Goal: Task Accomplishment & Management: Complete application form

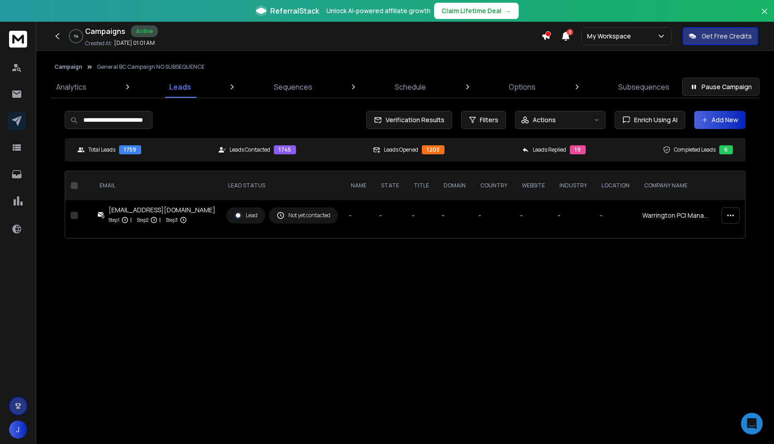
click at [75, 67] on button "Campaign" at bounding box center [68, 66] width 28 height 7
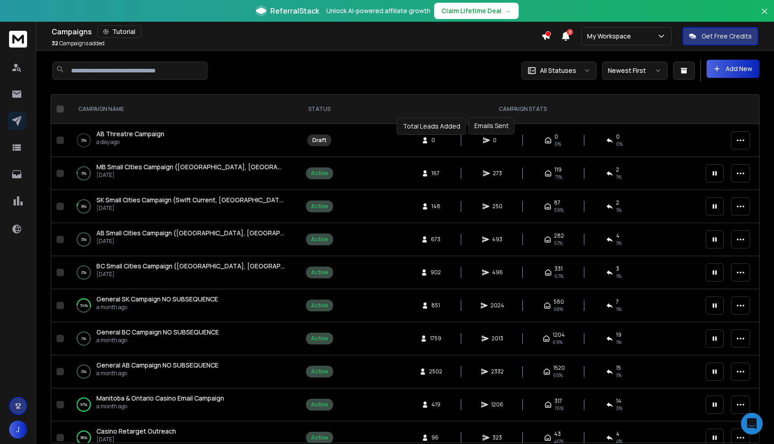
click at [341, 142] on td "Draft" at bounding box center [319, 140] width 51 height 33
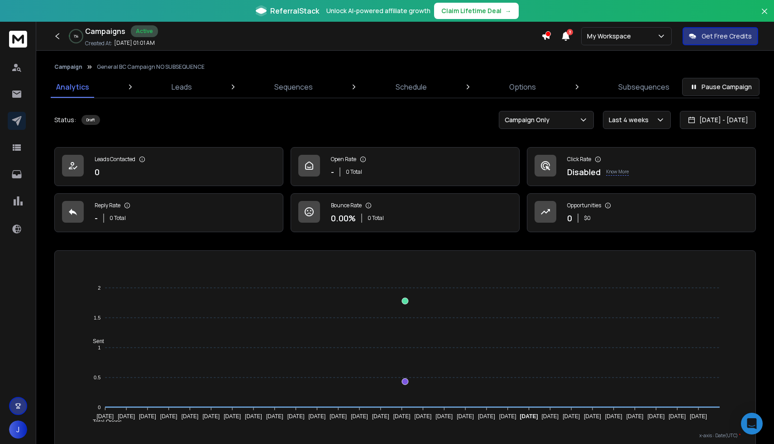
click at [77, 66] on button "Campaign" at bounding box center [68, 66] width 28 height 7
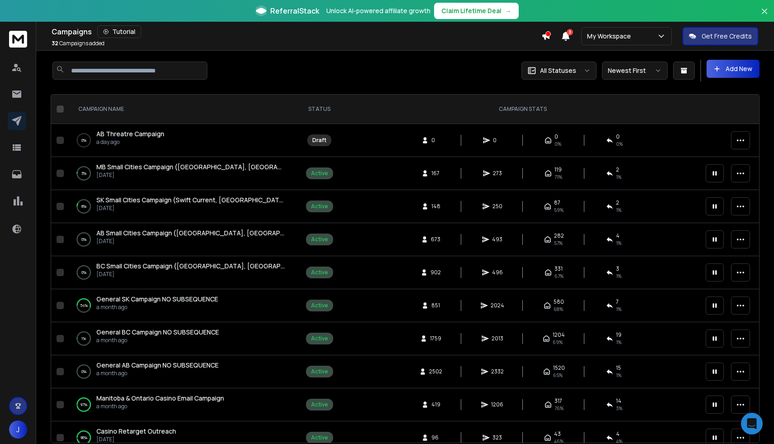
click at [745, 140] on button "button" at bounding box center [740, 140] width 19 height 18
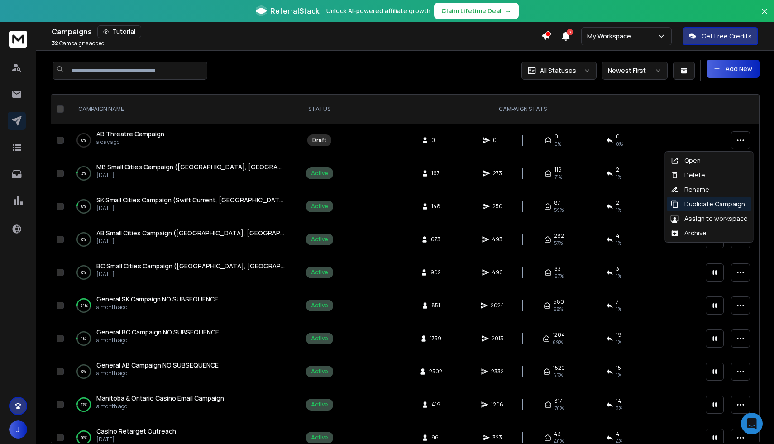
click at [712, 208] on div "Duplicate Campaign" at bounding box center [707, 203] width 74 height 9
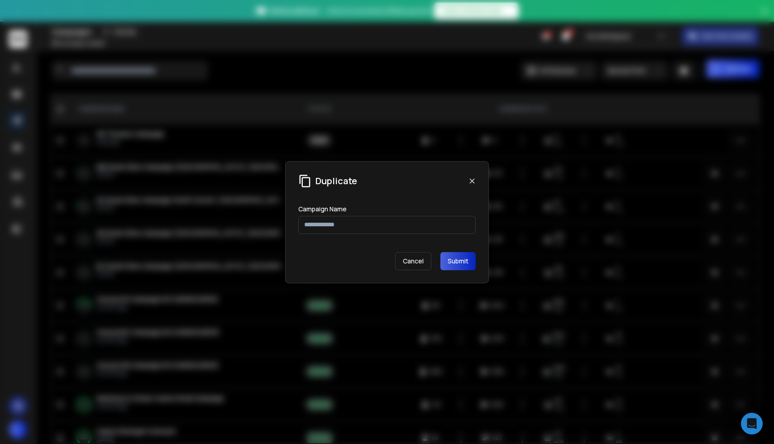
click at [351, 230] on input "text" at bounding box center [386, 225] width 177 height 18
type input "**********"
click at [472, 181] on icon at bounding box center [472, 180] width 5 height 5
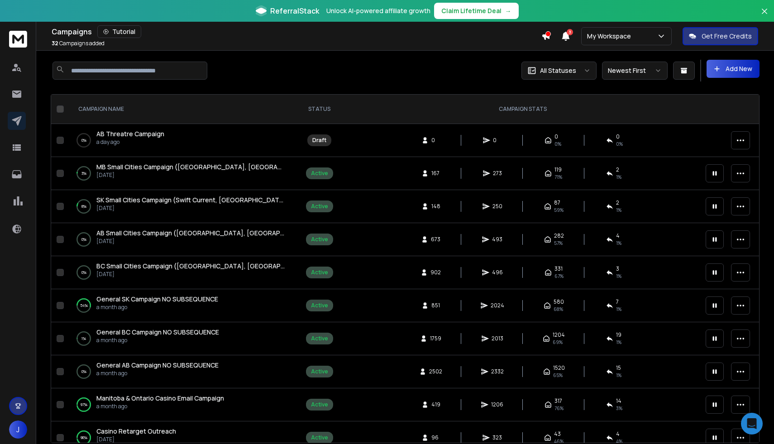
click at [361, 141] on div "0 0 0 0% 0 0%" at bounding box center [522, 140] width 344 height 14
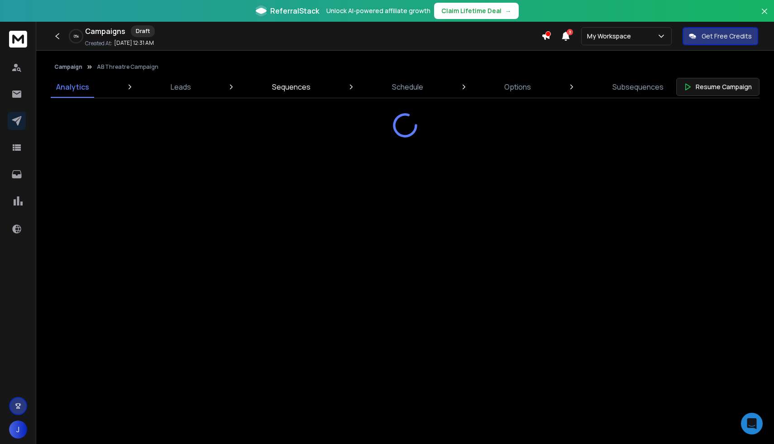
click at [283, 89] on div "Analytics Leads Sequences Schedule Options Subsequences" at bounding box center [360, 87] width 618 height 22
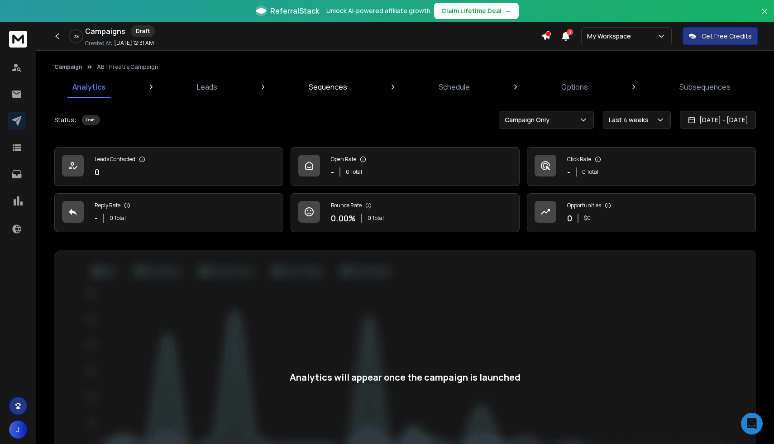
click at [345, 88] on p "Sequences" at bounding box center [328, 86] width 38 height 11
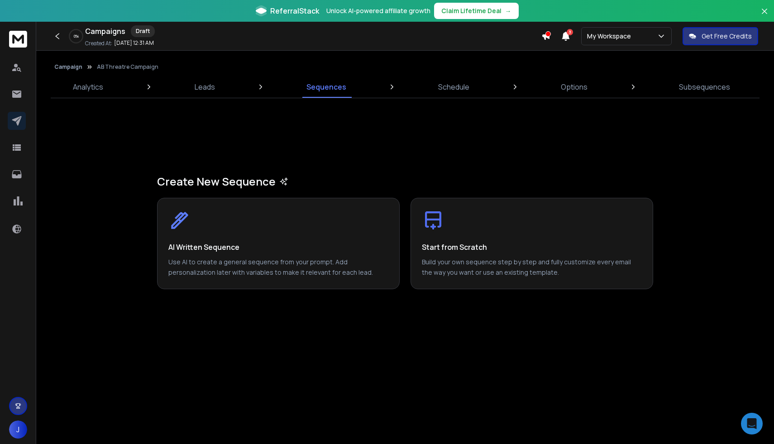
click at [504, 242] on div "Start from Scratch Build your own sequence step by step and fully customize eve…" at bounding box center [532, 243] width 242 height 90
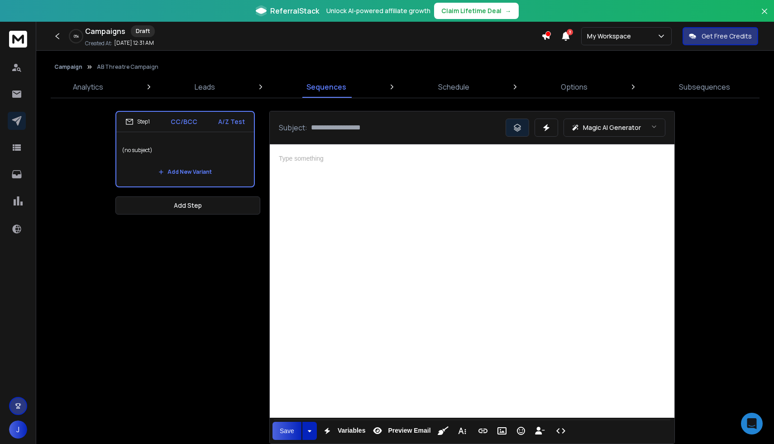
click at [517, 125] on icon at bounding box center [517, 127] width 8 height 8
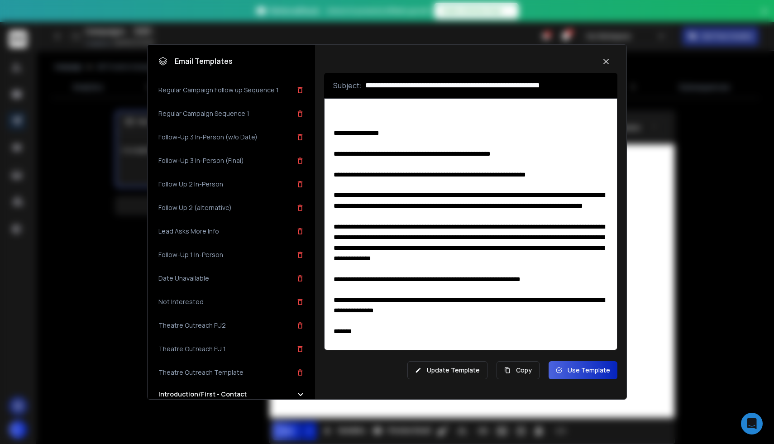
scroll to position [781, 0]
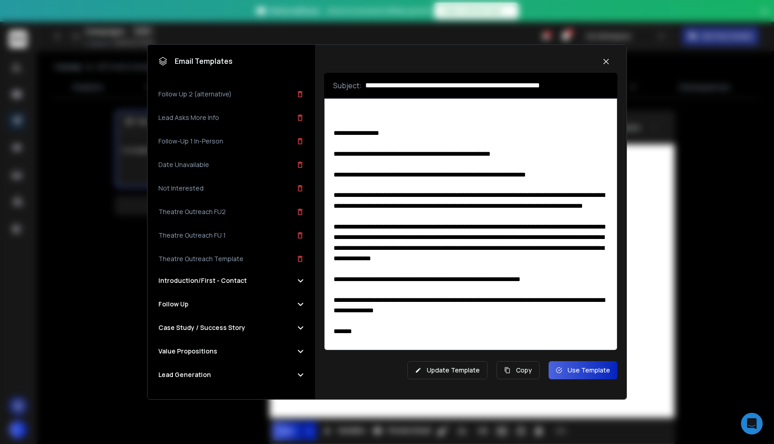
click at [218, 261] on h3 "Theatre Outreach Template" at bounding box center [200, 258] width 85 height 9
type input "**********"
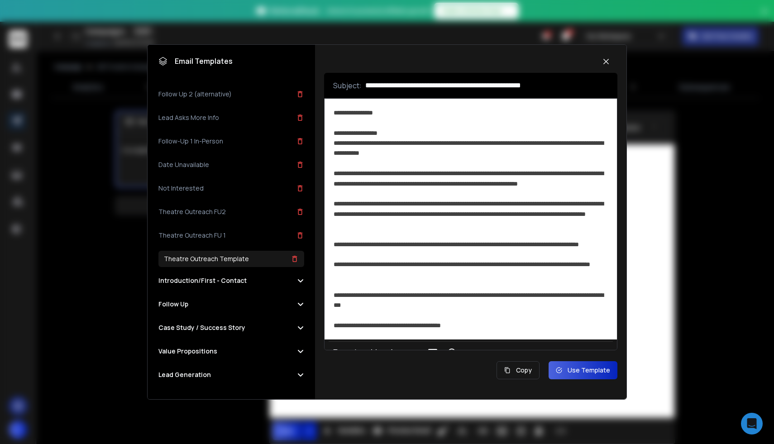
click at [578, 370] on button "Use Template" at bounding box center [582, 370] width 69 height 18
type input "**********"
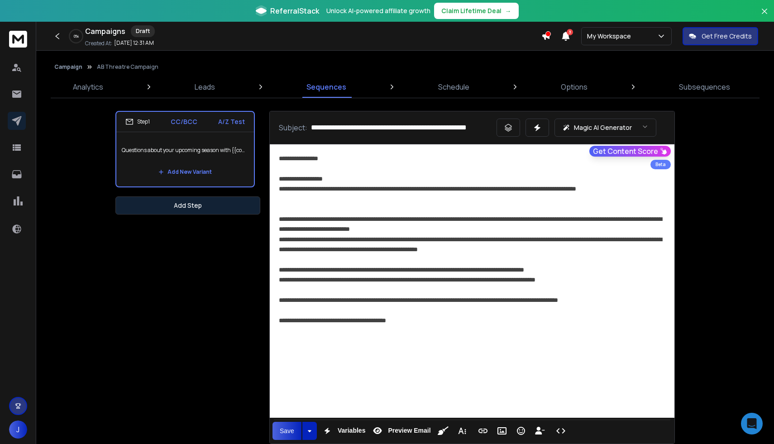
click at [210, 214] on button "Add Step" at bounding box center [187, 205] width 145 height 18
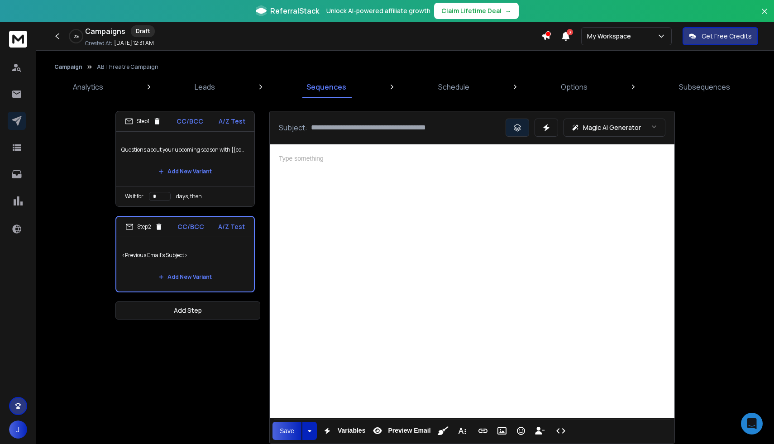
click at [517, 129] on icon at bounding box center [516, 129] width 7 height 3
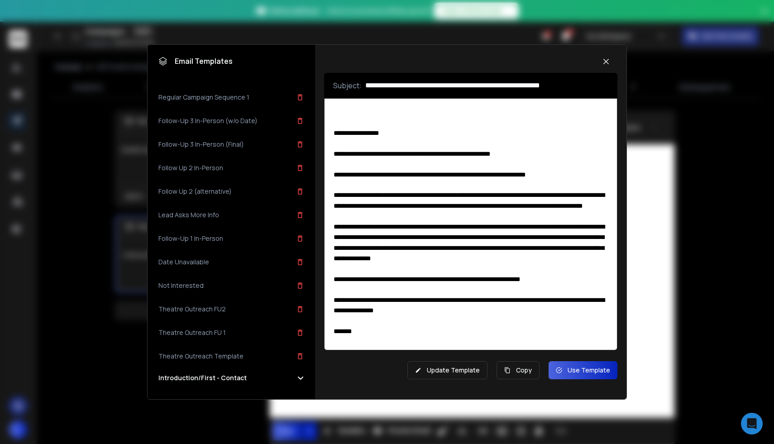
scroll to position [696, 0]
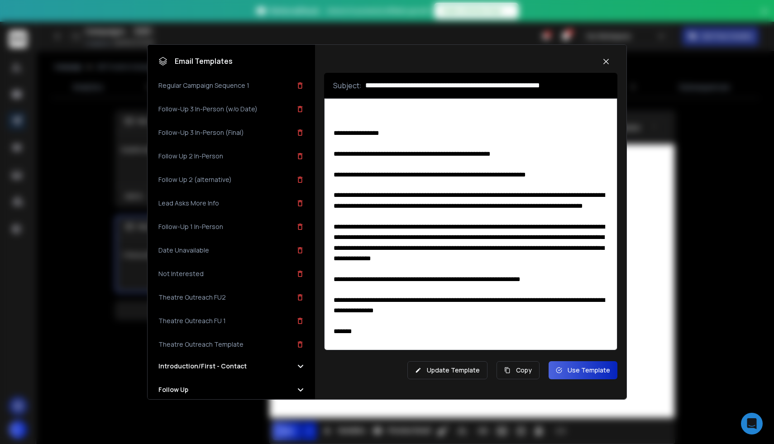
click at [219, 321] on h3 "Theatre Outreach FU 1" at bounding box center [191, 320] width 67 height 9
type input "**********"
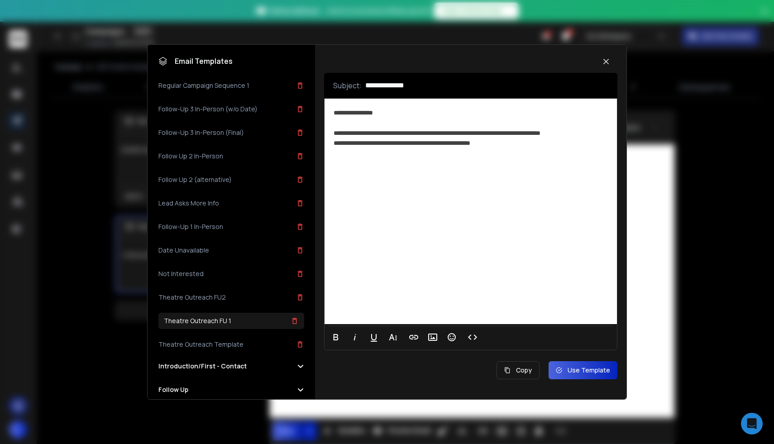
click at [571, 373] on button "Use Template" at bounding box center [582, 370] width 69 height 18
type input "**********"
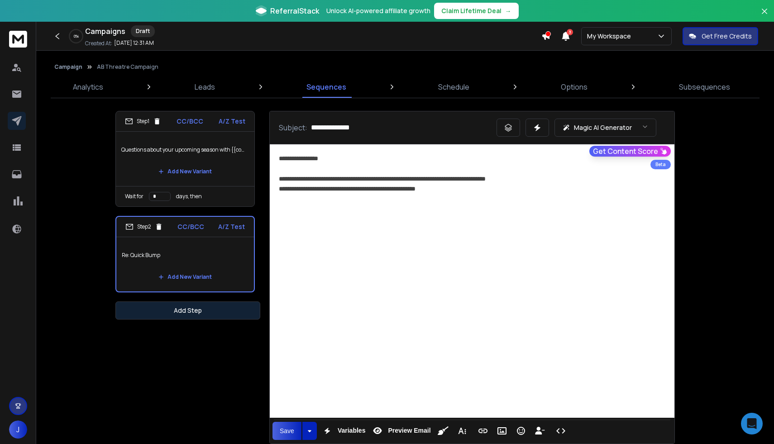
click at [209, 313] on button "Add Step" at bounding box center [187, 310] width 145 height 18
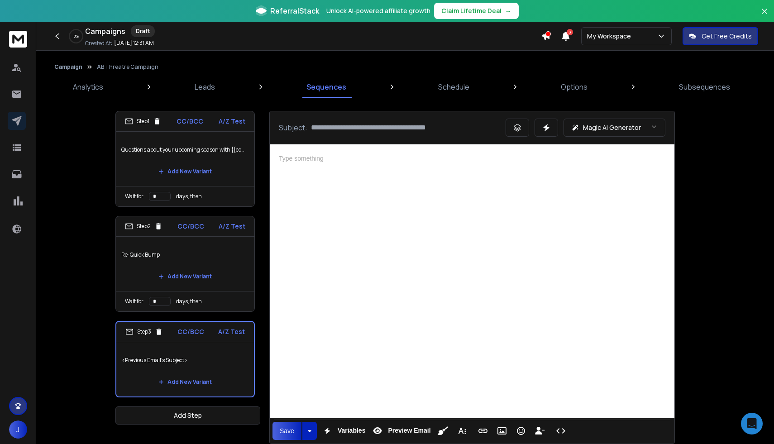
click at [163, 199] on input "*" at bounding box center [160, 196] width 22 height 9
type input "**********"
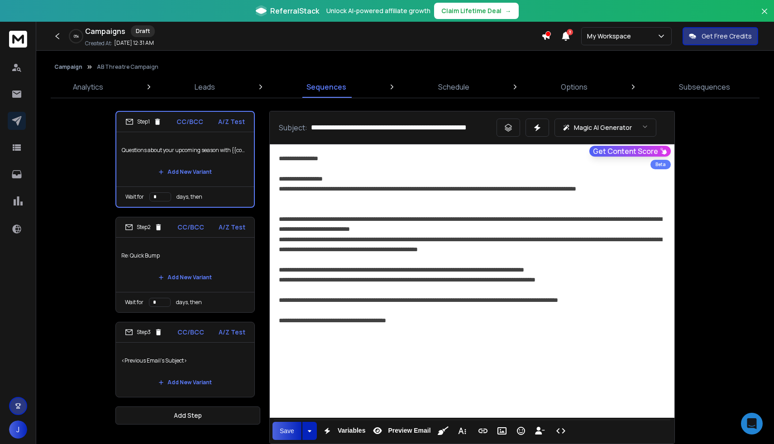
type input "*"
click at [160, 304] on input "*" at bounding box center [160, 302] width 22 height 9
type input "**********"
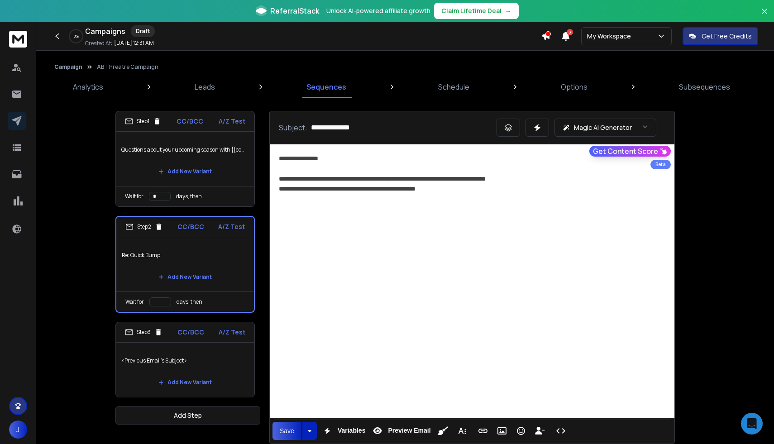
type input "*"
click at [210, 358] on p "<Previous Email's Subject>" at bounding box center [185, 360] width 128 height 25
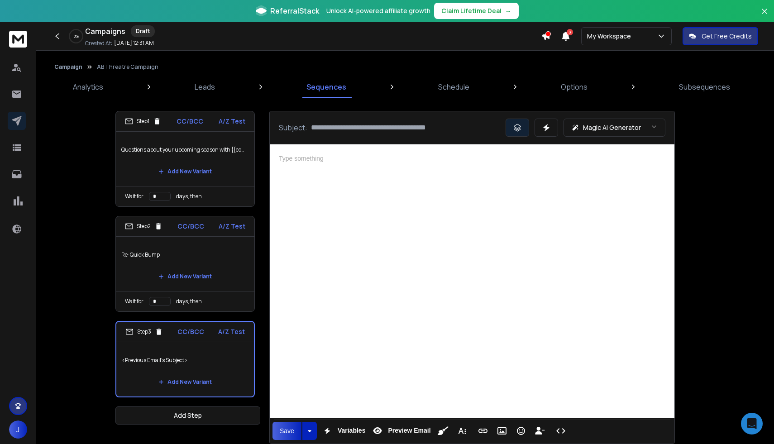
type input "*"
type input "**********"
click at [517, 124] on button at bounding box center [517, 128] width 24 height 18
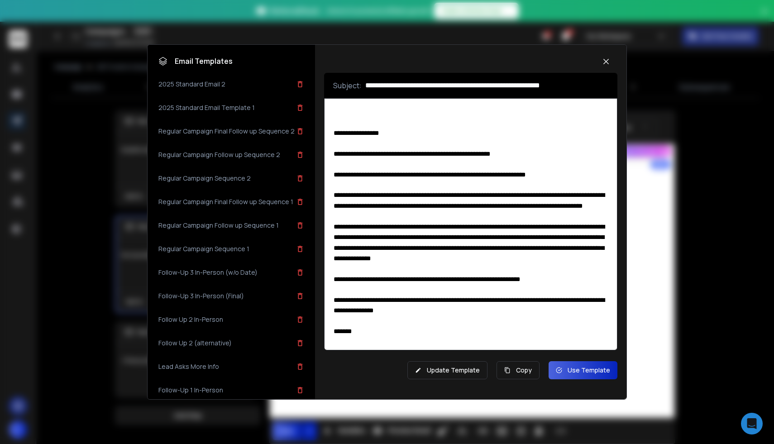
scroll to position [677, 0]
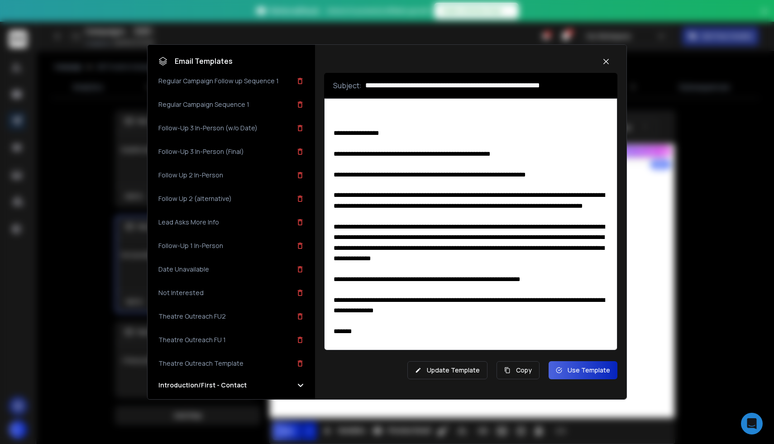
click at [225, 320] on div "Theatre Outreach FU2" at bounding box center [231, 316] width 146 height 9
type input "**********"
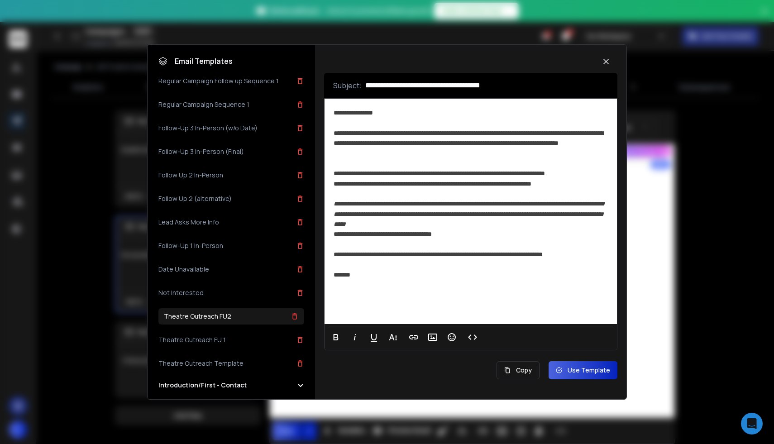
click at [590, 370] on button "Use Template" at bounding box center [582, 370] width 69 height 18
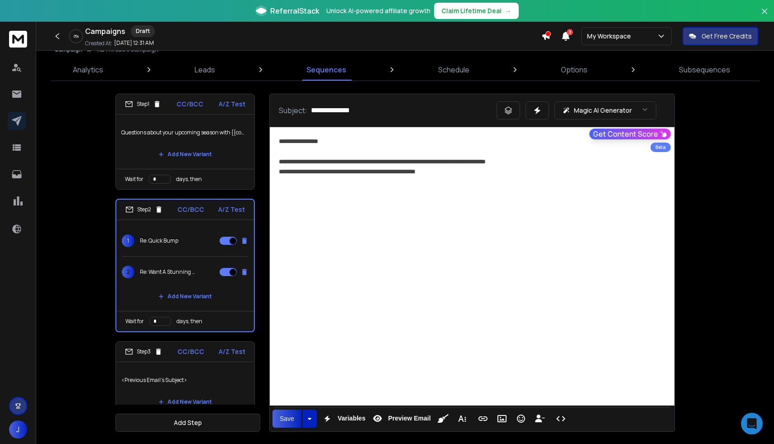
scroll to position [12, 0]
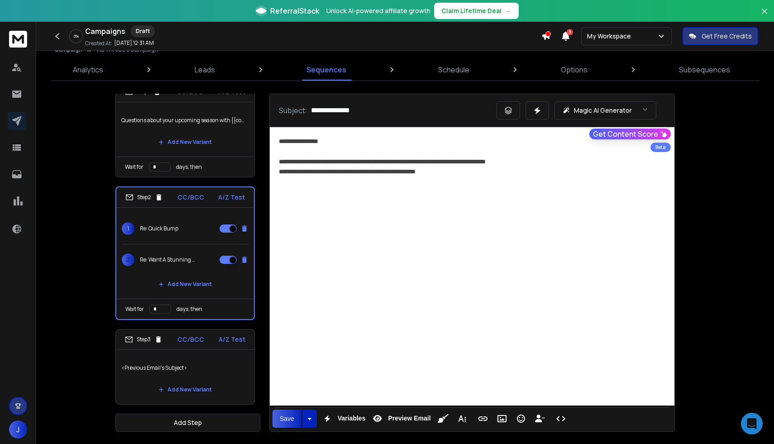
click at [236, 259] on div at bounding box center [233, 260] width 29 height 8
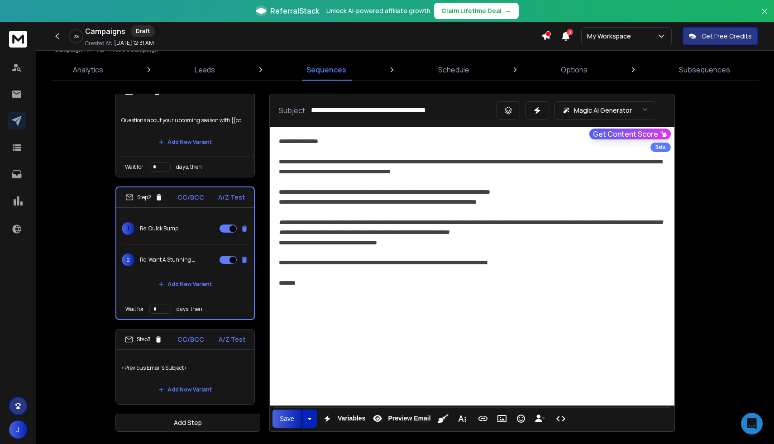
click at [242, 260] on icon at bounding box center [244, 259] width 5 height 6
type input "**********"
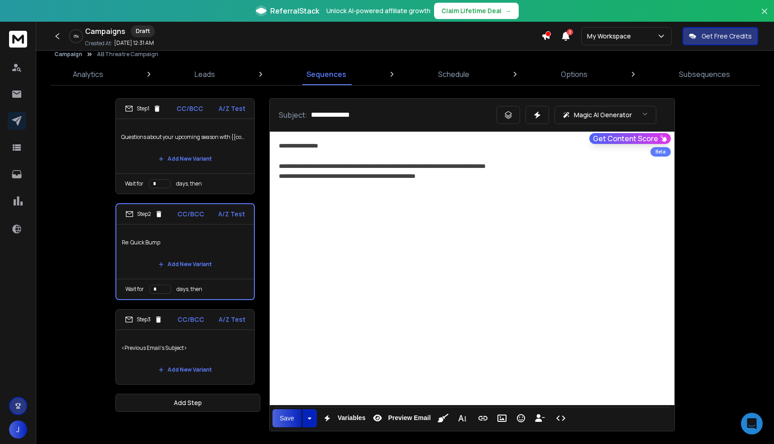
scroll to position [0, 0]
click at [195, 345] on p "<Previous Email's Subject>" at bounding box center [185, 347] width 128 height 25
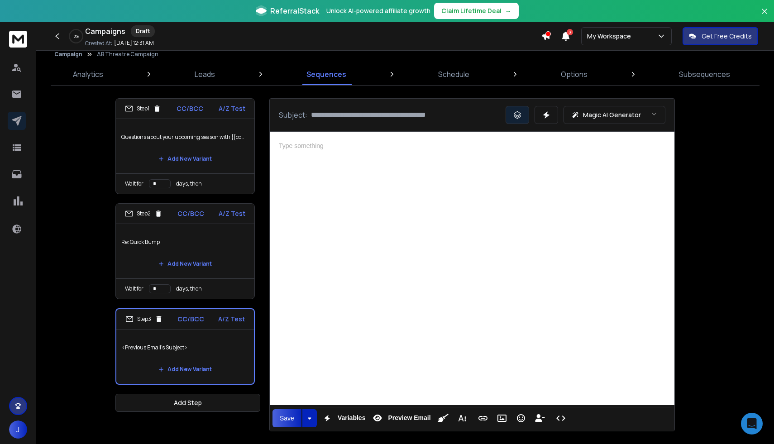
click at [513, 114] on icon at bounding box center [517, 115] width 8 height 8
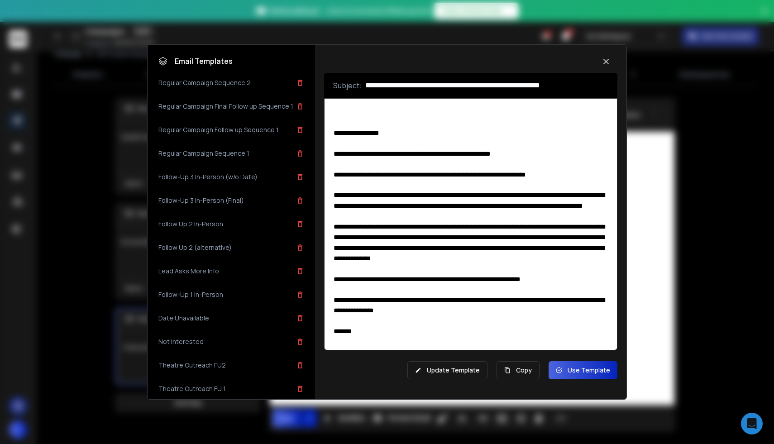
scroll to position [656, 0]
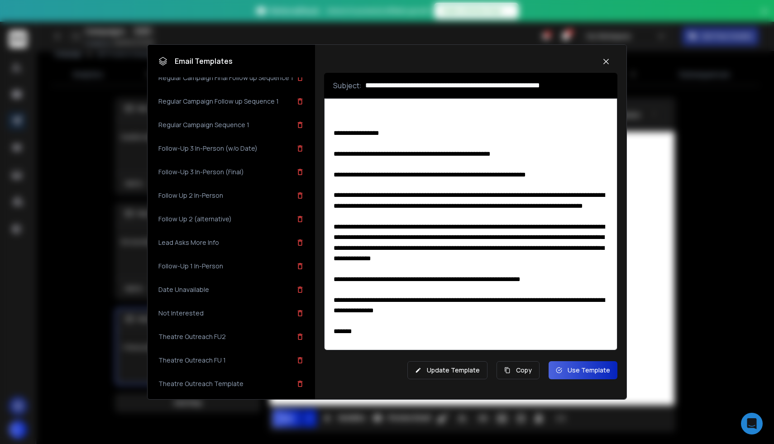
click at [221, 333] on h3 "Theatre Outreach FU2" at bounding box center [191, 336] width 67 height 9
type input "**********"
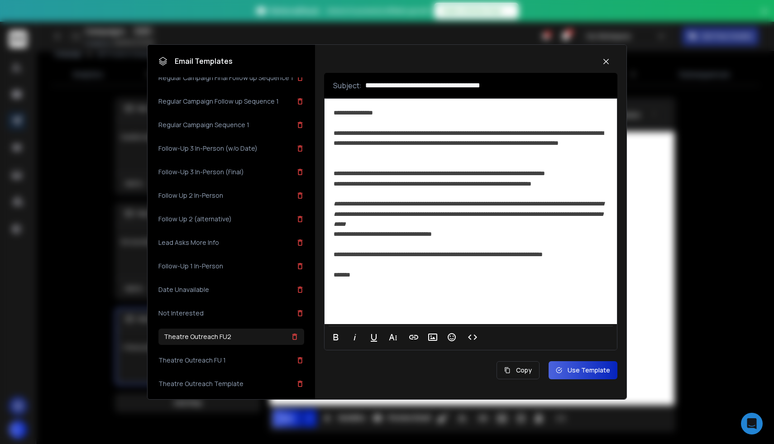
click at [600, 373] on button "Use Template" at bounding box center [582, 370] width 69 height 18
type input "**********"
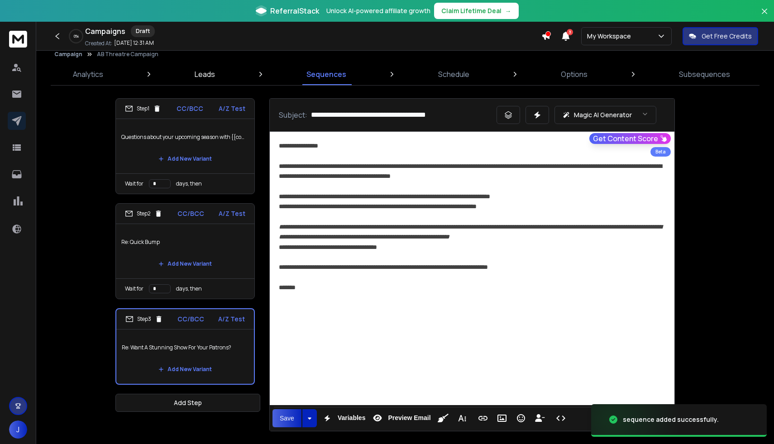
click at [209, 74] on p "Leads" at bounding box center [205, 74] width 20 height 11
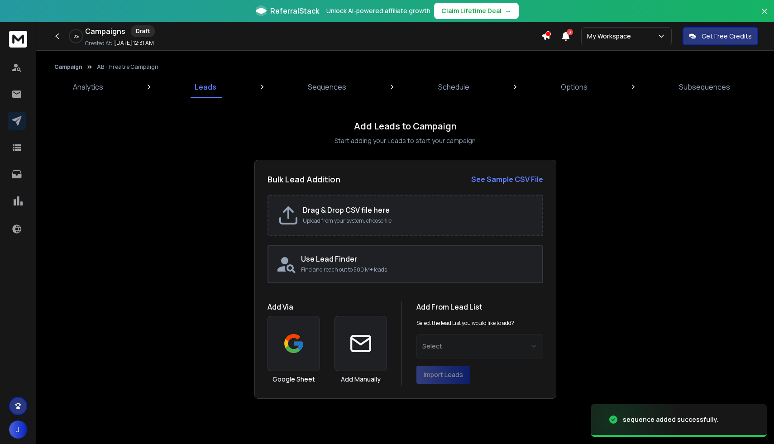
click at [78, 62] on div "Campaign AB Threatre Campaign" at bounding box center [405, 67] width 708 height 14
click at [75, 65] on button "Campaign" at bounding box center [68, 66] width 28 height 7
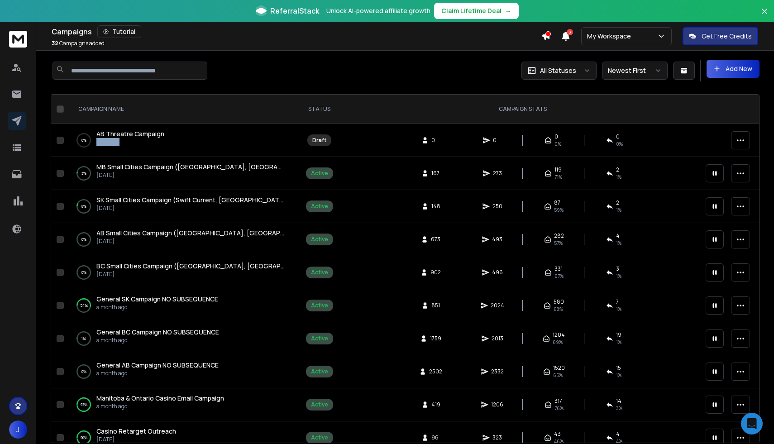
drag, startPoint x: 252, startPoint y: 137, endPoint x: 267, endPoint y: 147, distance: 17.3
click at [267, 146] on div "0 % AB Threatre Campaign a day ago" at bounding box center [180, 140] width 208 height 22
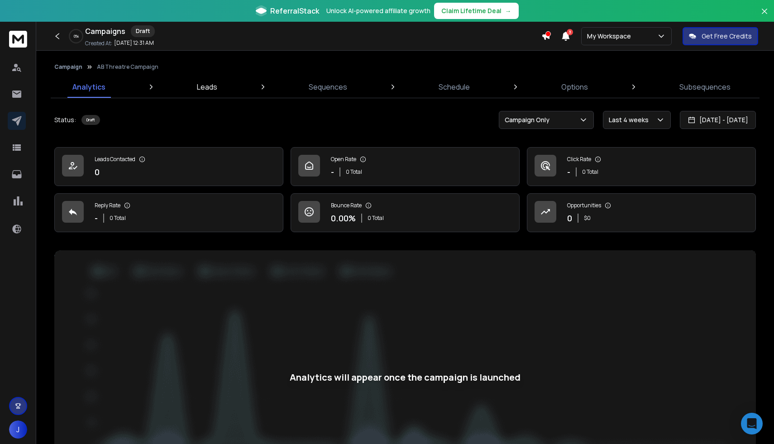
click at [214, 85] on p "Leads" at bounding box center [207, 86] width 20 height 11
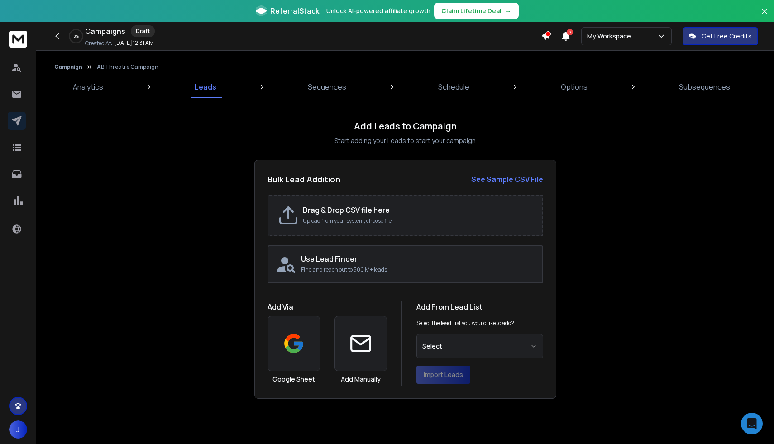
click at [374, 217] on p "Upload from your system, choose file" at bounding box center [418, 220] width 230 height 7
type input "**********"
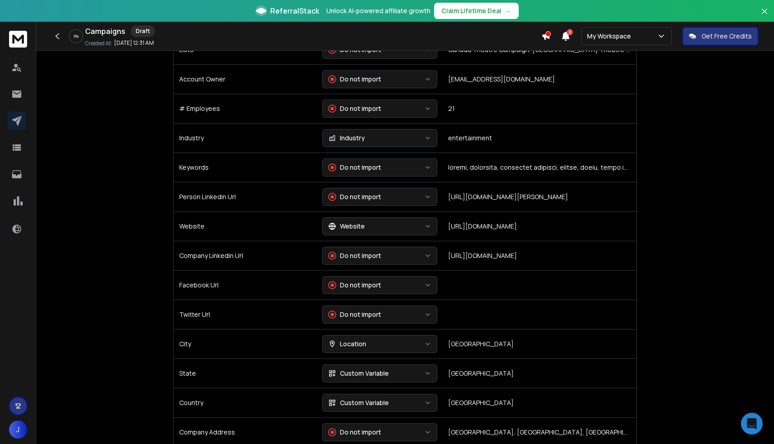
scroll to position [879, 0]
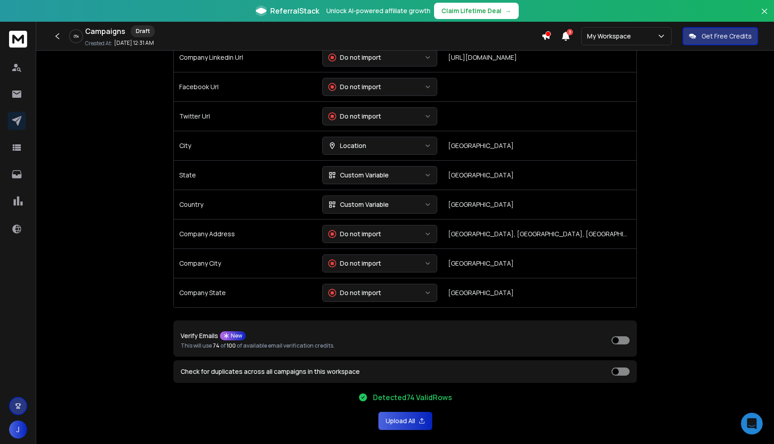
click at [617, 372] on button "Check for duplicates across all campaigns in this workspace" at bounding box center [620, 371] width 18 height 8
click at [418, 420] on button "Upload All" at bounding box center [405, 421] width 54 height 18
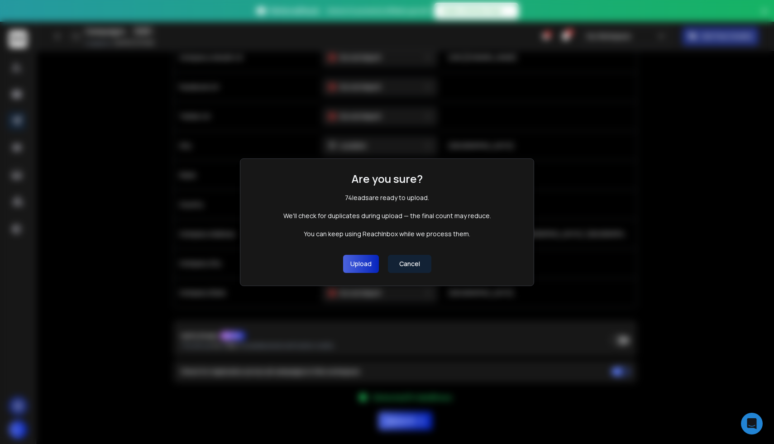
click at [360, 267] on button "Upload" at bounding box center [361, 264] width 36 height 18
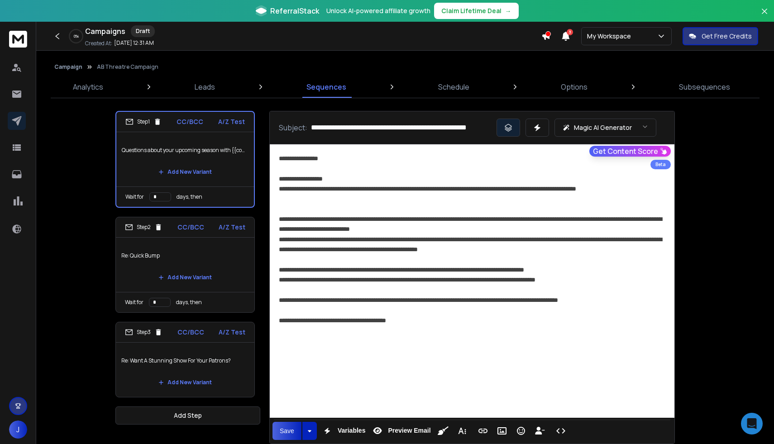
click at [511, 125] on icon at bounding box center [508, 127] width 8 height 8
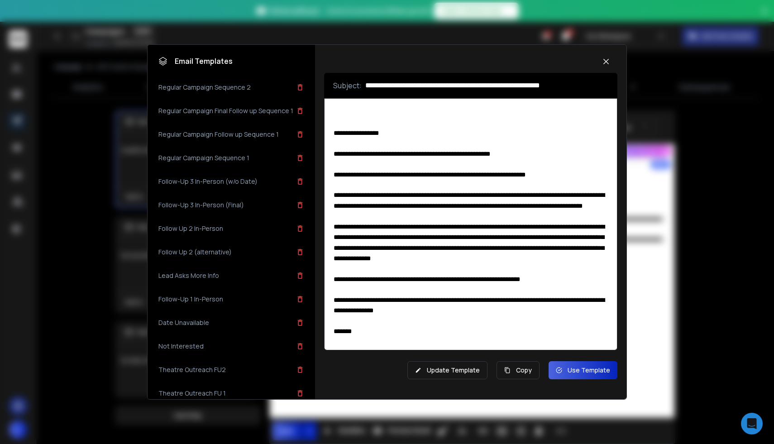
scroll to position [693, 0]
click at [608, 60] on icon at bounding box center [606, 61] width 8 height 8
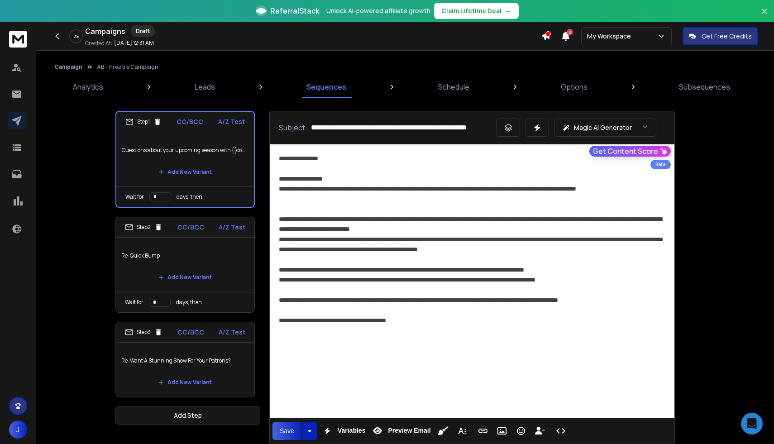
click at [66, 65] on button "Campaign" at bounding box center [68, 66] width 28 height 7
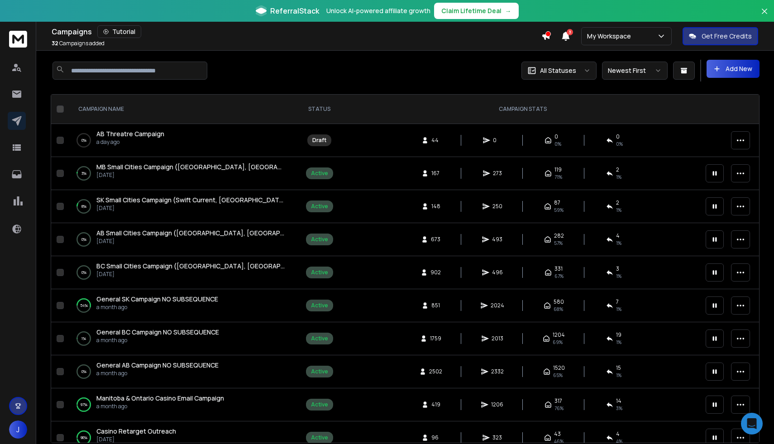
click at [745, 142] on button "button" at bounding box center [740, 140] width 19 height 18
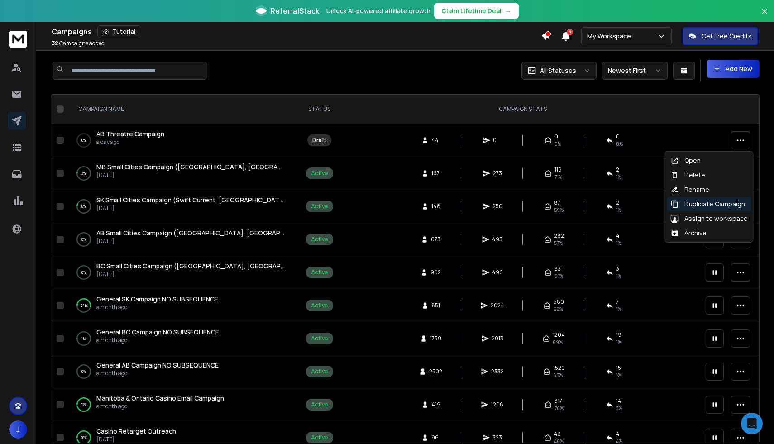
click at [717, 203] on div "Duplicate Campaign" at bounding box center [707, 203] width 74 height 9
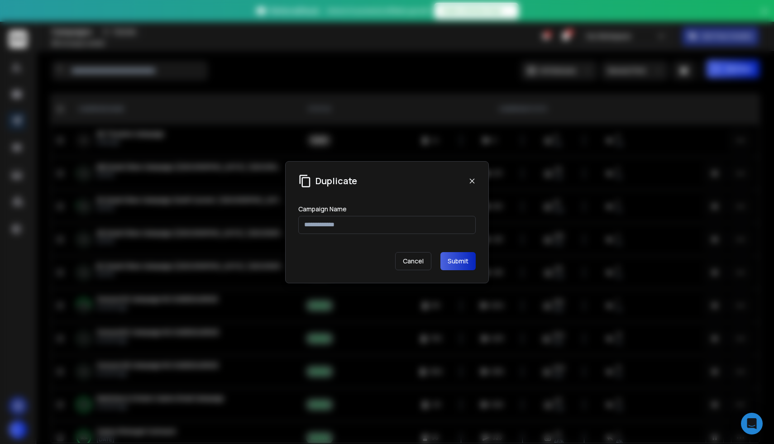
click at [320, 222] on input "text" at bounding box center [386, 225] width 177 height 18
type input "**********"
click at [474, 265] on button "Submit" at bounding box center [457, 261] width 35 height 18
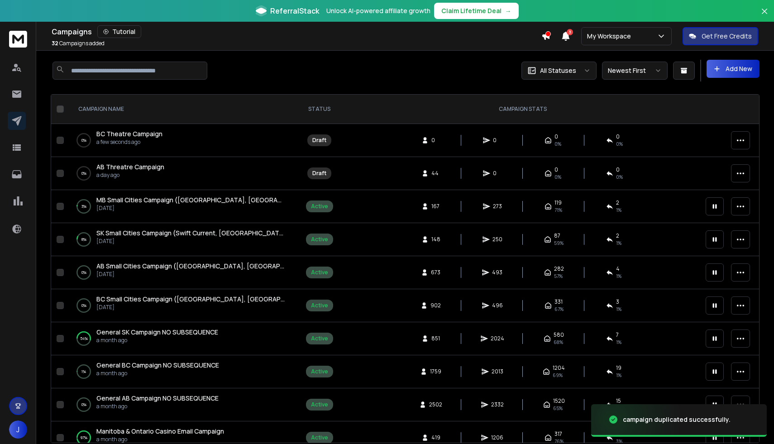
click at [367, 143] on div "0 0 0 0% 0 0%" at bounding box center [522, 140] width 344 height 14
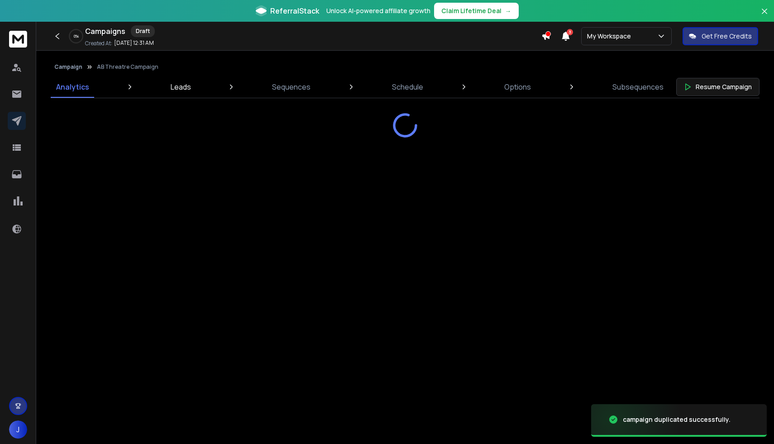
click at [195, 88] on link "Leads" at bounding box center [180, 87] width 31 height 22
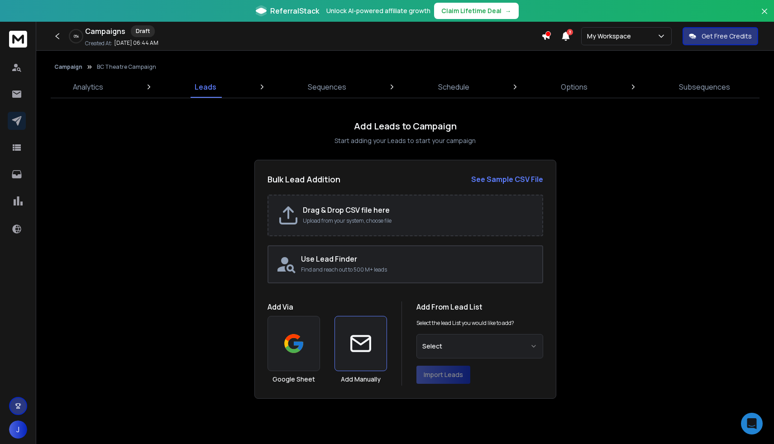
click at [368, 345] on icon at bounding box center [360, 343] width 23 height 27
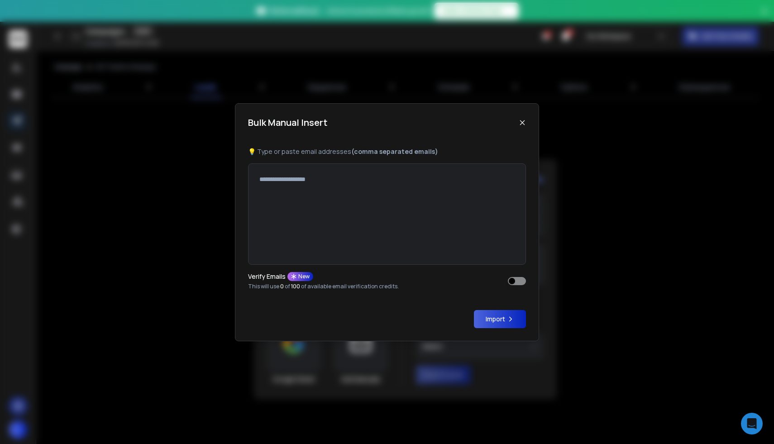
drag, startPoint x: 522, startPoint y: 120, endPoint x: 508, endPoint y: 122, distance: 13.7
click at [522, 120] on icon at bounding box center [521, 122] width 7 height 7
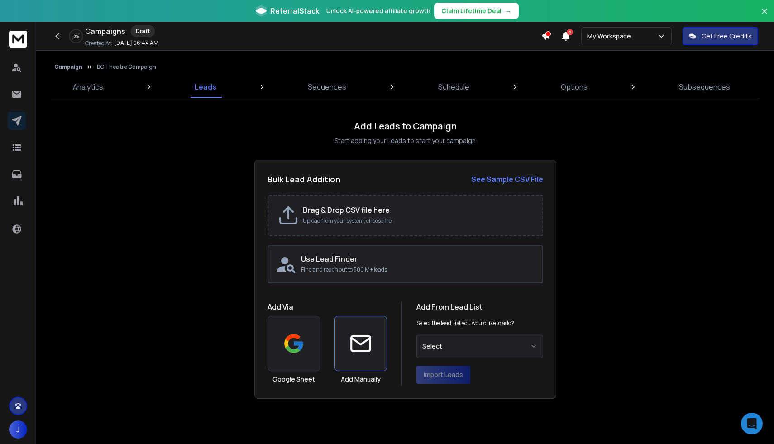
click at [365, 339] on icon at bounding box center [360, 343] width 23 height 27
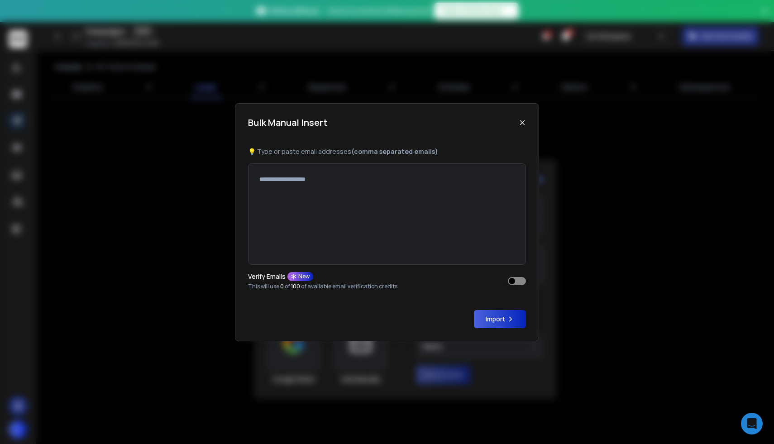
click at [521, 120] on icon at bounding box center [521, 122] width 7 height 7
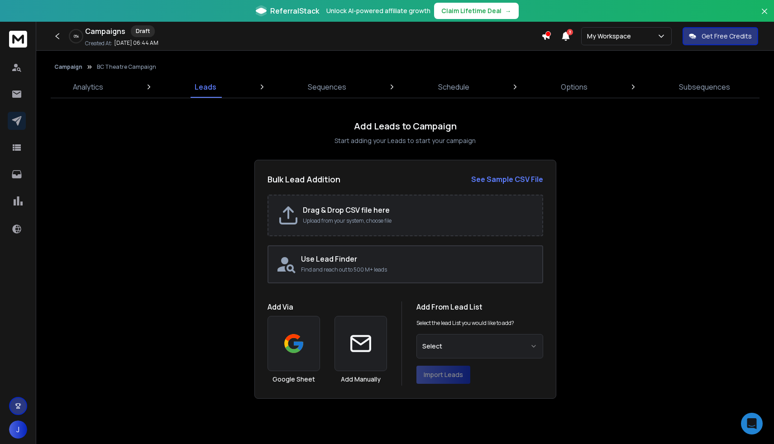
click at [425, 218] on p "Upload from your system, choose file" at bounding box center [418, 220] width 230 height 7
type input "**********"
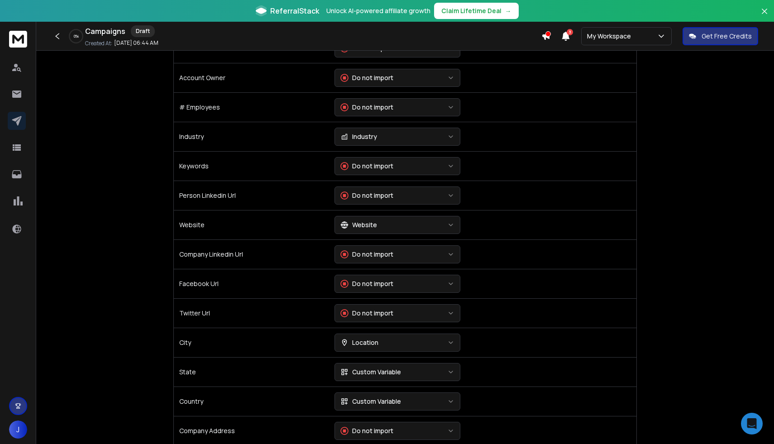
scroll to position [912, 0]
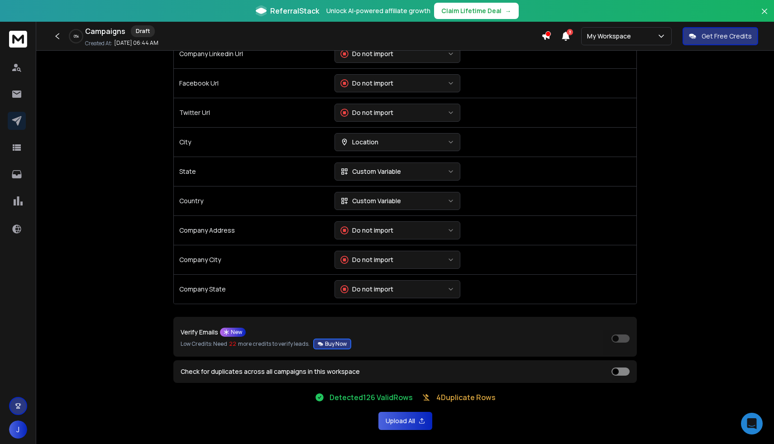
click at [420, 418] on icon at bounding box center [421, 421] width 6 height 6
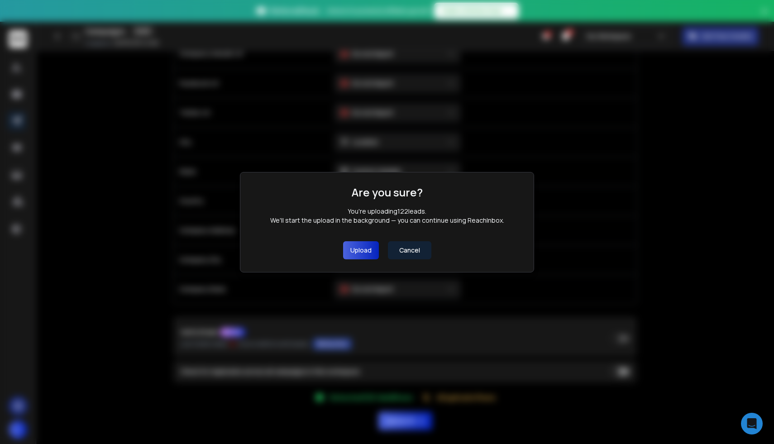
click at [369, 251] on button "Upload" at bounding box center [361, 250] width 36 height 18
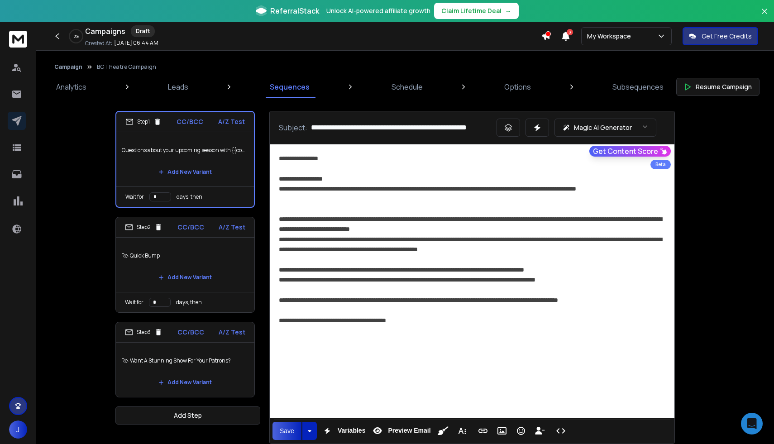
click at [73, 66] on button "Campaign" at bounding box center [68, 66] width 28 height 7
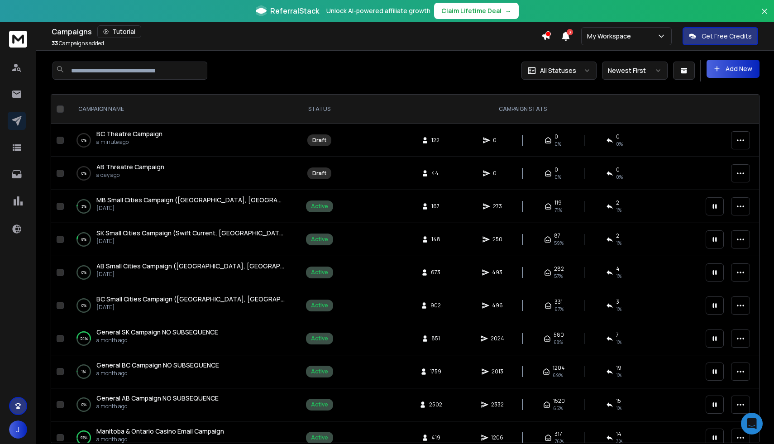
click at [396, 176] on div "44 0 0 0% 0 0%" at bounding box center [522, 173] width 344 height 14
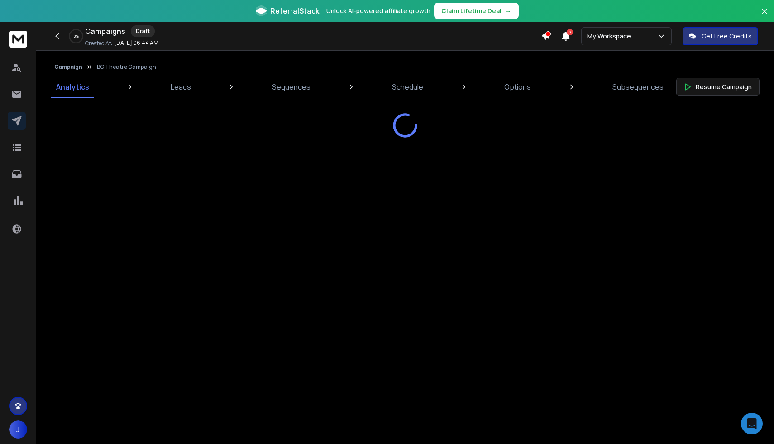
click at [198, 96] on div "Analytics Leads Sequences Schedule Options Subsequences" at bounding box center [360, 87] width 618 height 22
click at [194, 93] on link "Leads" at bounding box center [180, 87] width 31 height 22
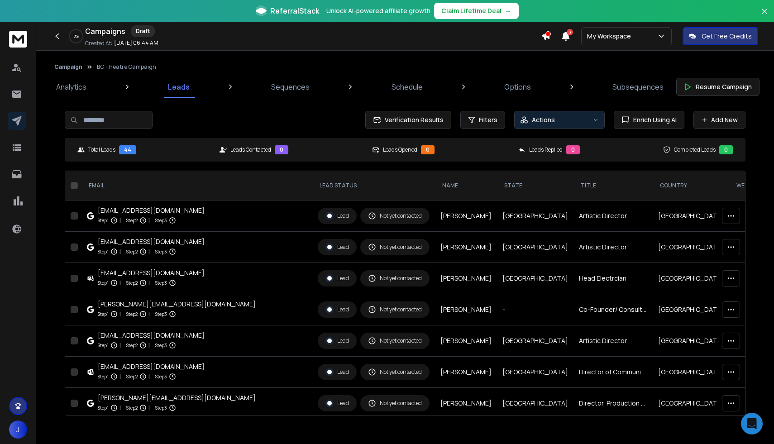
click at [556, 121] on div "Actions" at bounding box center [554, 119] width 69 height 9
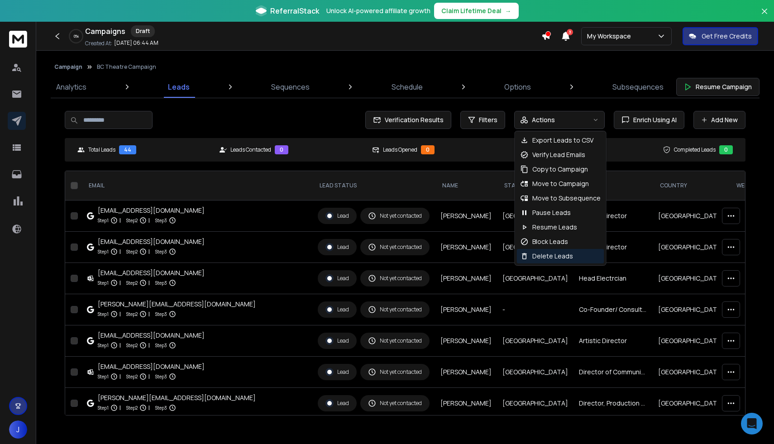
click at [574, 254] on div "Delete Leads" at bounding box center [560, 256] width 87 height 14
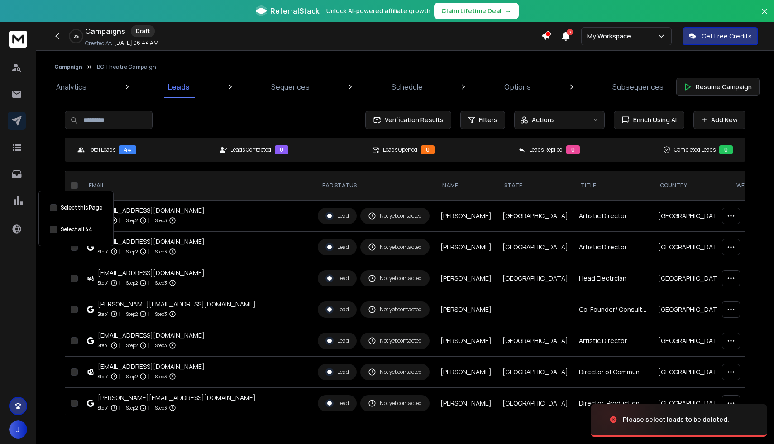
click at [74, 185] on button "Select this Page" at bounding box center [74, 185] width 7 height 7
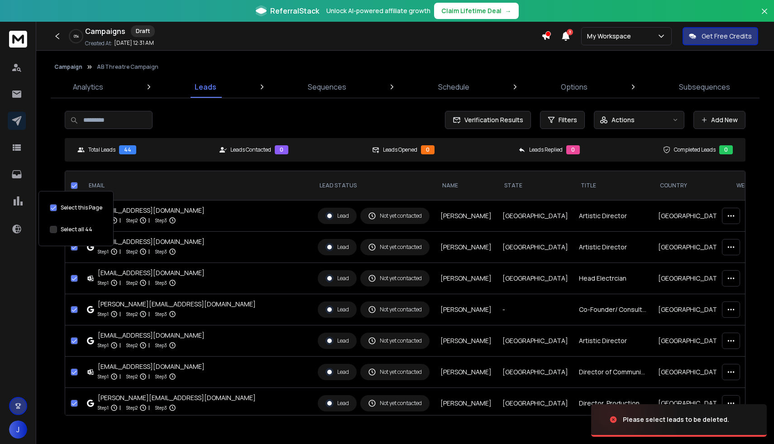
click at [62, 230] on label "Select all 44" at bounding box center [77, 229] width 32 height 7
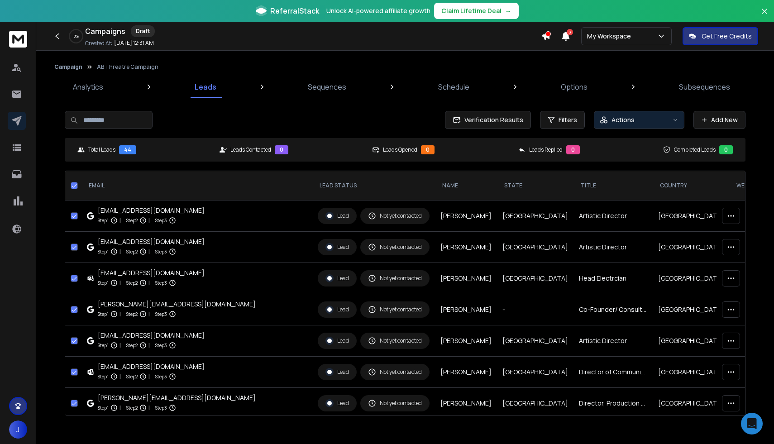
click at [627, 122] on p "Actions" at bounding box center [622, 119] width 23 height 9
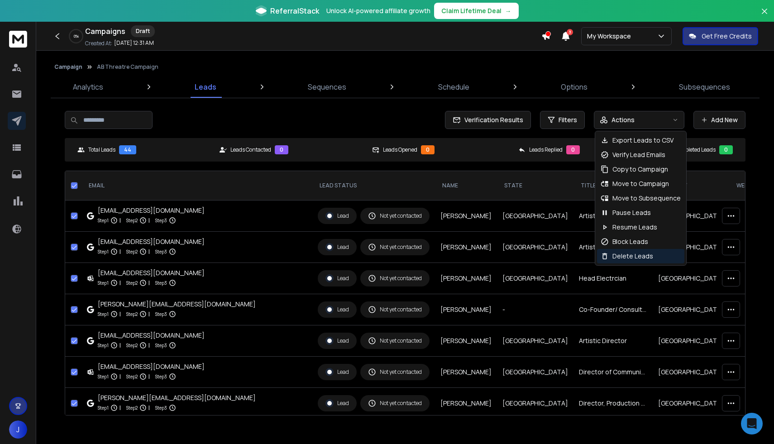
click at [631, 259] on p "Delete Leads" at bounding box center [632, 256] width 41 height 9
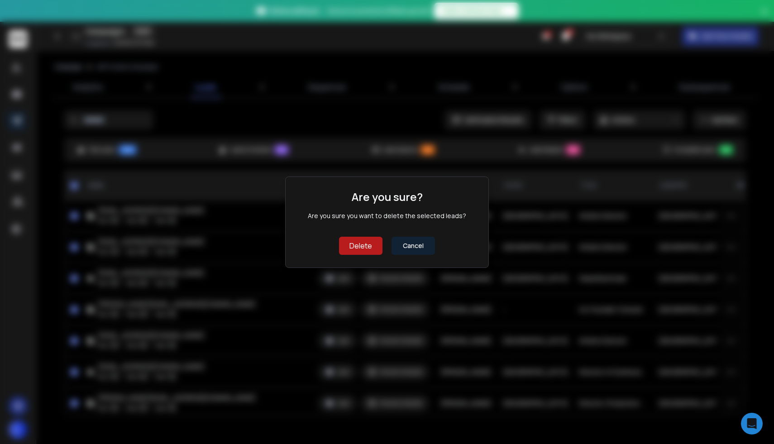
click at [351, 242] on button "Delete" at bounding box center [360, 246] width 43 height 18
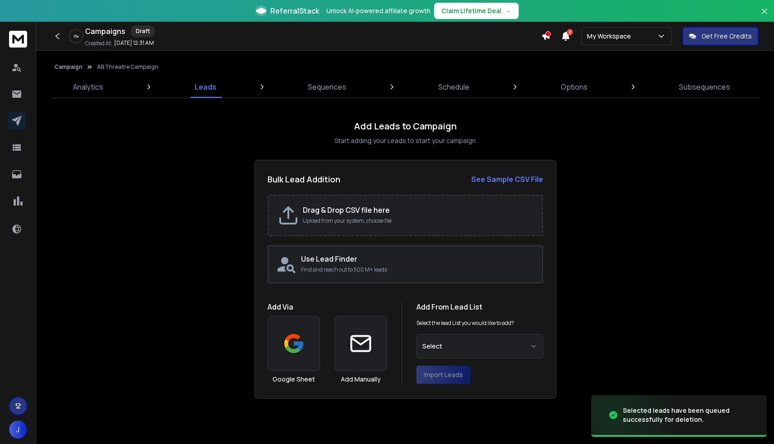
click at [374, 224] on p "Upload from your system, choose file" at bounding box center [418, 220] width 230 height 7
type input "**********"
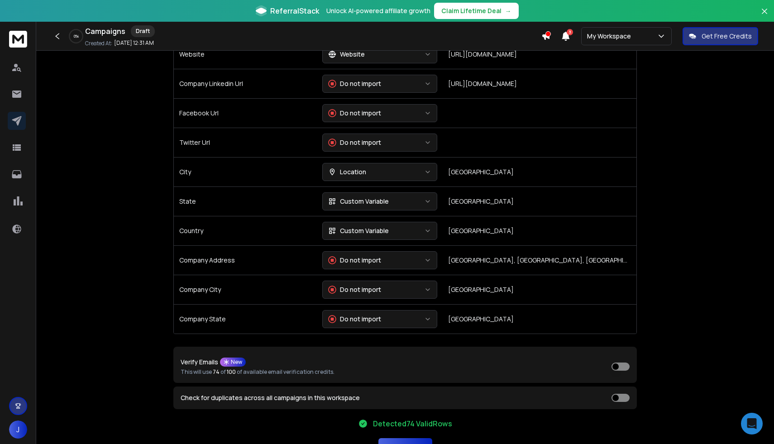
scroll to position [879, 0]
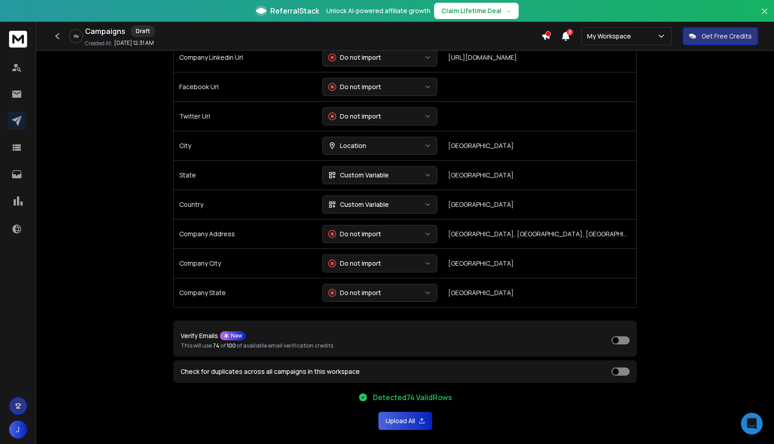
click at [414, 419] on button "Upload All" at bounding box center [405, 421] width 54 height 18
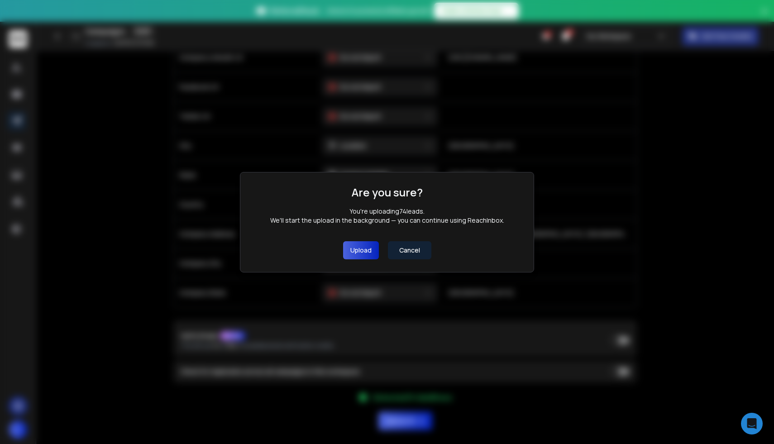
click at [357, 251] on button "Upload" at bounding box center [361, 250] width 36 height 18
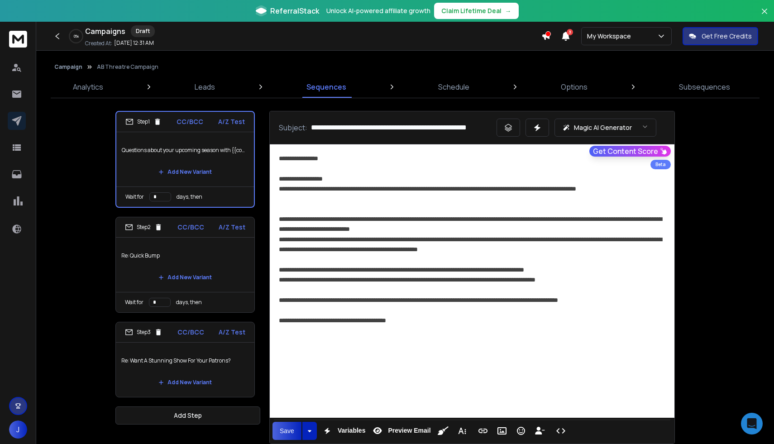
click at [62, 67] on button "Campaign" at bounding box center [68, 66] width 28 height 7
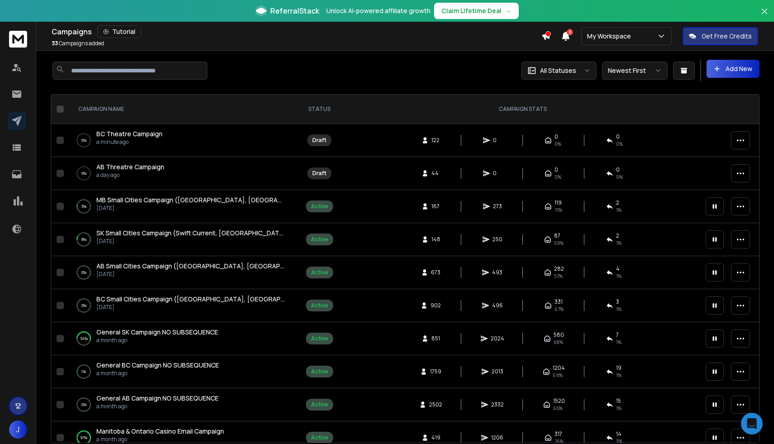
click at [742, 141] on icon "button" at bounding box center [740, 140] width 9 height 9
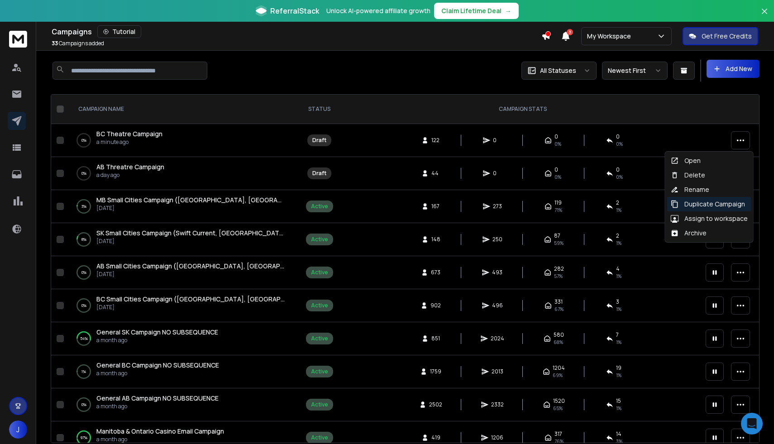
click at [707, 206] on div "Duplicate Campaign" at bounding box center [707, 203] width 74 height 9
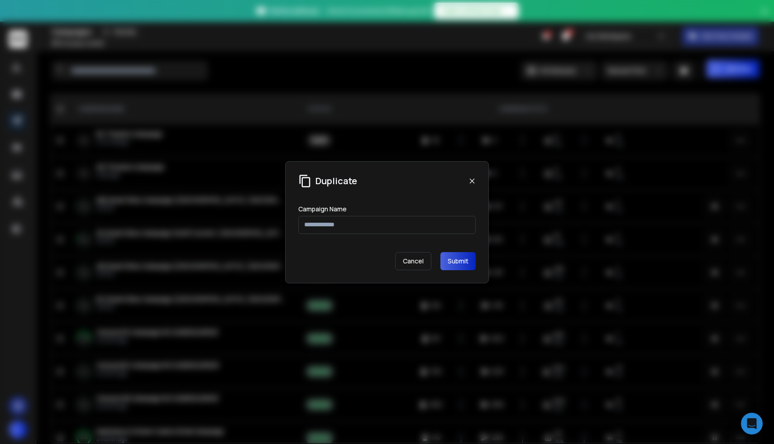
click at [367, 224] on input "text" at bounding box center [386, 225] width 177 height 18
type input "**********"
click at [452, 254] on button "Submit" at bounding box center [457, 261] width 35 height 18
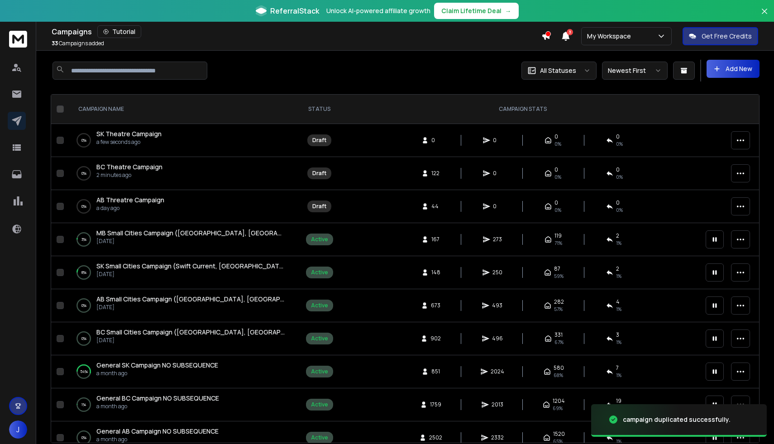
click at [374, 147] on div "0 0 0 0% 0 0%" at bounding box center [522, 140] width 344 height 14
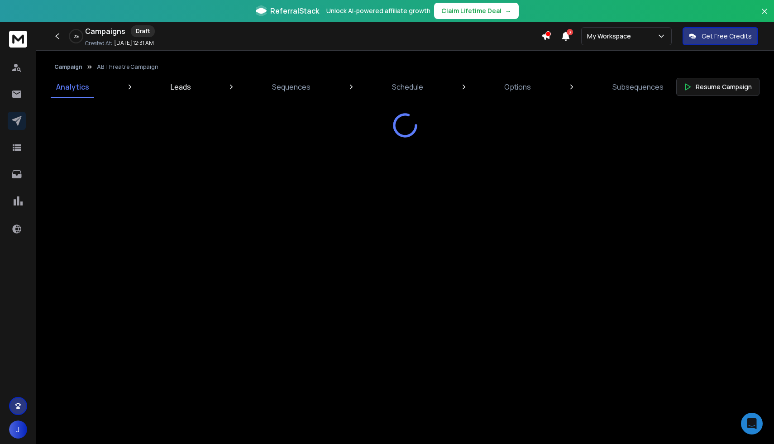
click at [193, 92] on link "Leads" at bounding box center [180, 87] width 31 height 22
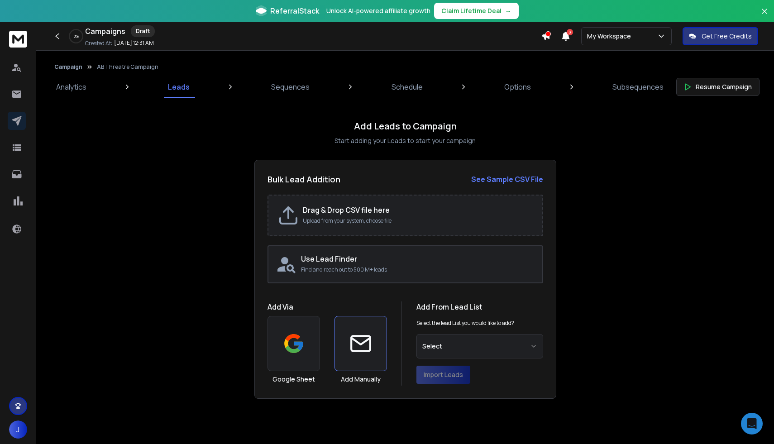
click at [353, 338] on polyline at bounding box center [360, 341] width 19 height 7
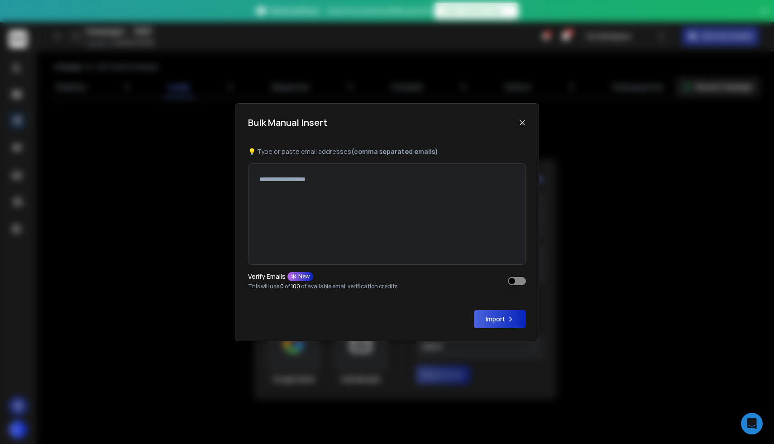
click at [524, 122] on icon at bounding box center [521, 122] width 7 height 7
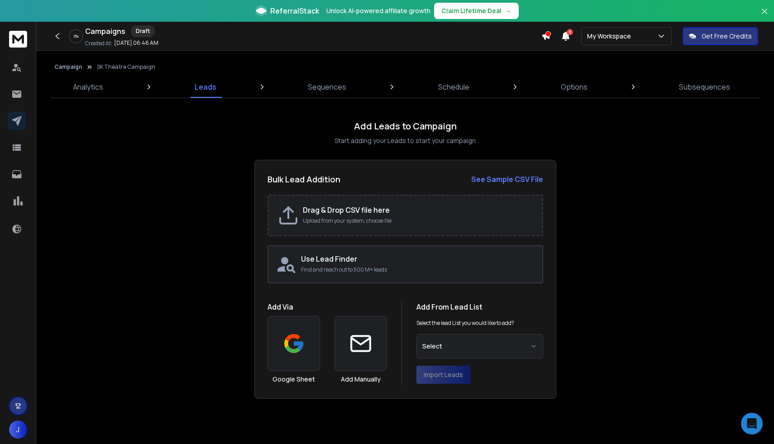
click at [406, 222] on p "Upload from your system, choose file" at bounding box center [418, 220] width 230 height 7
type input "**********"
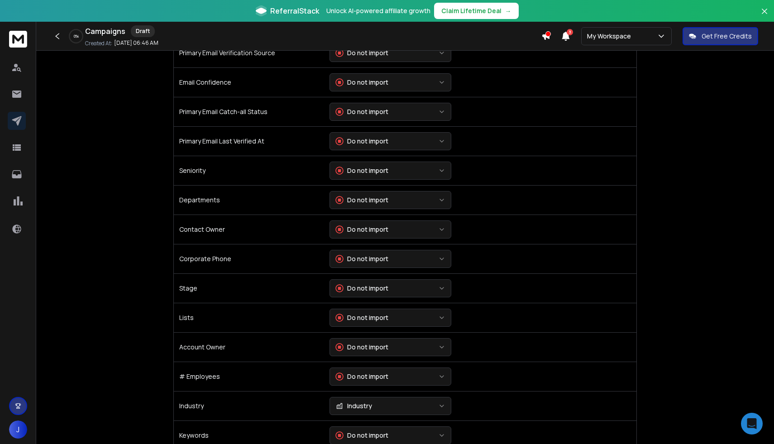
scroll to position [879, 0]
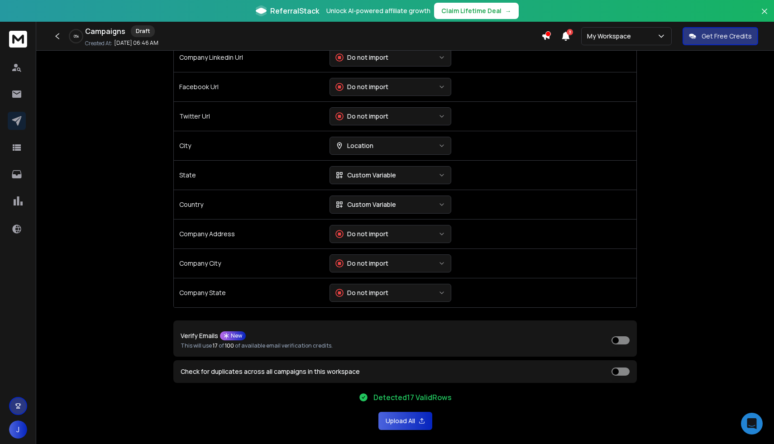
click at [419, 420] on icon at bounding box center [421, 421] width 6 height 6
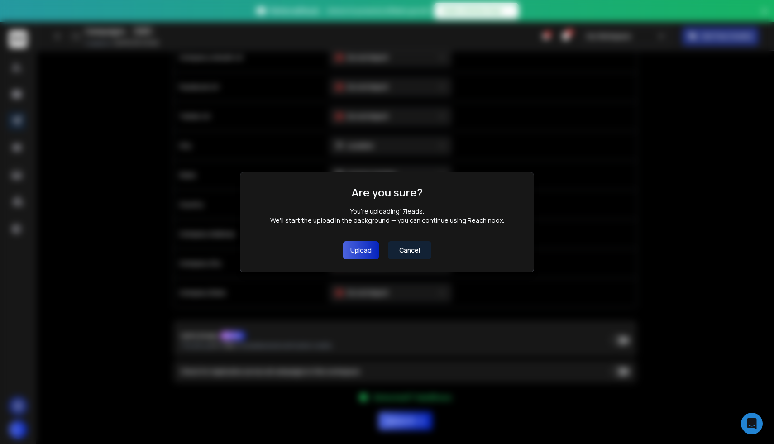
click at [368, 252] on button "Upload" at bounding box center [361, 250] width 36 height 18
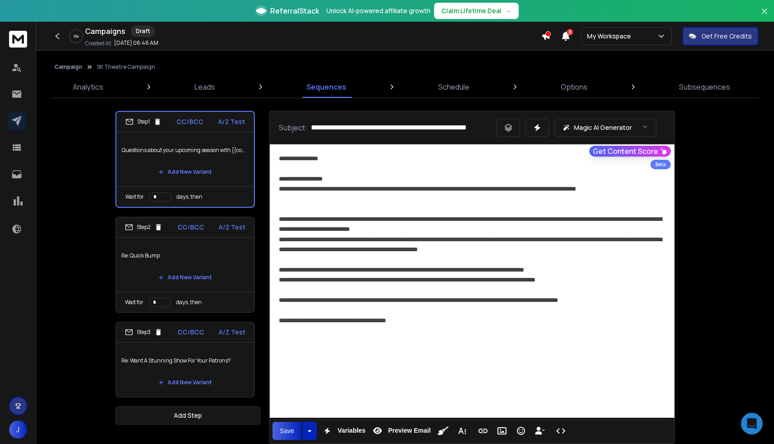
click at [76, 65] on button "Campaign" at bounding box center [68, 66] width 28 height 7
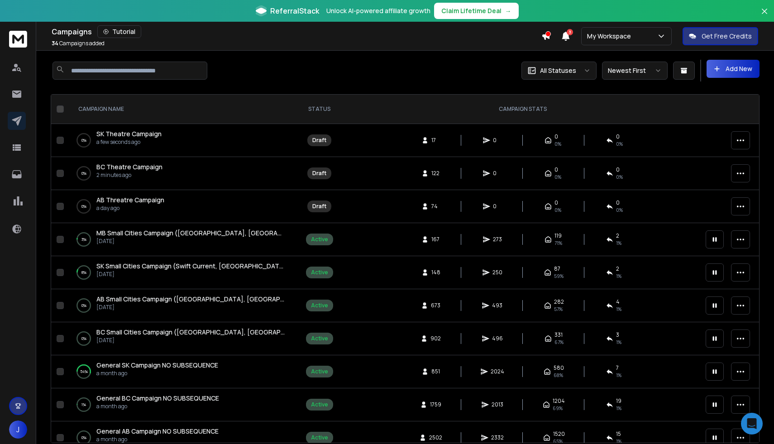
click at [744, 205] on icon "button" at bounding box center [740, 206] width 9 height 9
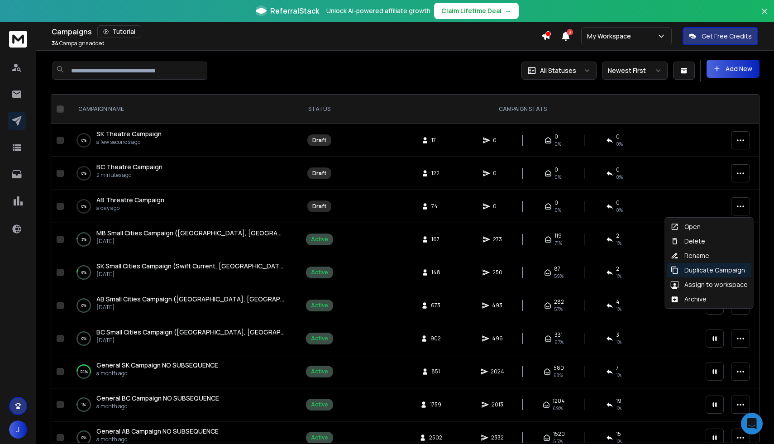
click at [704, 271] on div "Duplicate Campaign" at bounding box center [707, 270] width 74 height 9
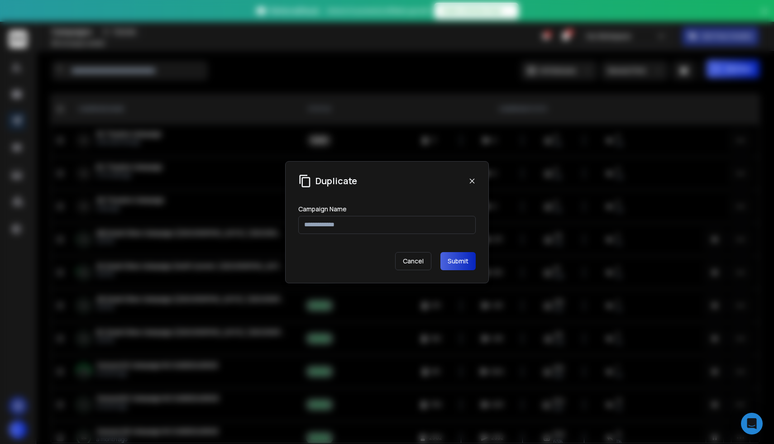
click at [339, 219] on input "text" at bounding box center [386, 225] width 177 height 18
type input "**********"
click at [443, 252] on button "Submit" at bounding box center [457, 261] width 35 height 18
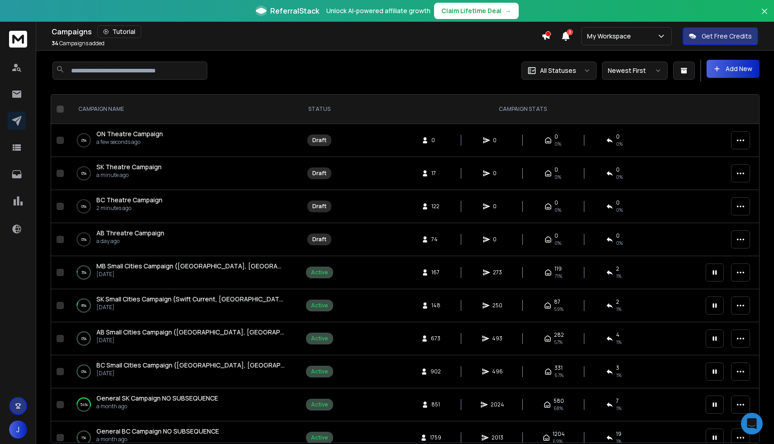
click at [366, 137] on div "0 0 0 0% 0 0%" at bounding box center [522, 140] width 344 height 14
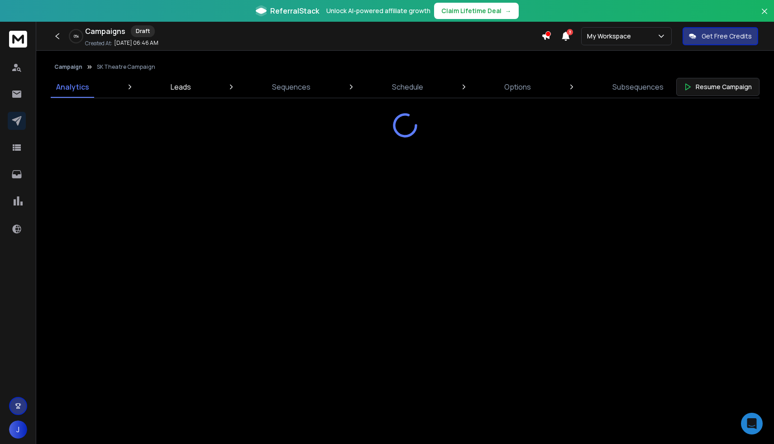
click at [180, 91] on p "Leads" at bounding box center [181, 86] width 20 height 11
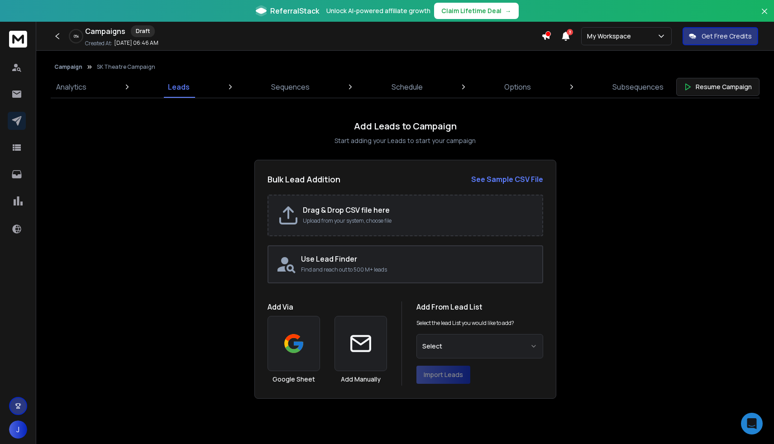
click at [384, 216] on div "Drag & Drop CSV file here Upload from your system, choose file" at bounding box center [418, 215] width 230 height 22
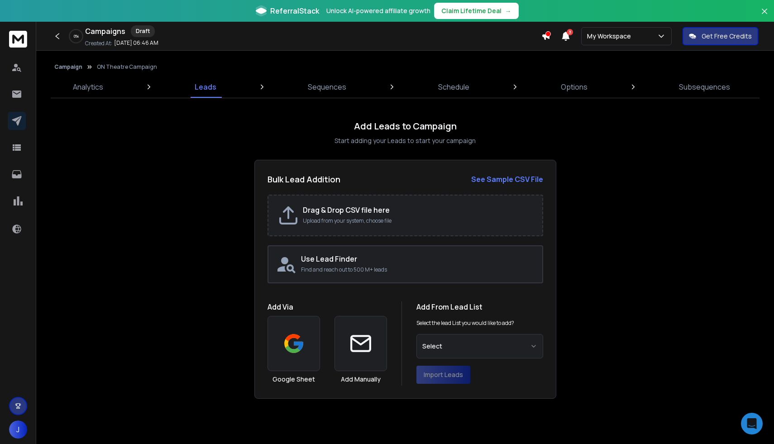
type input "**********"
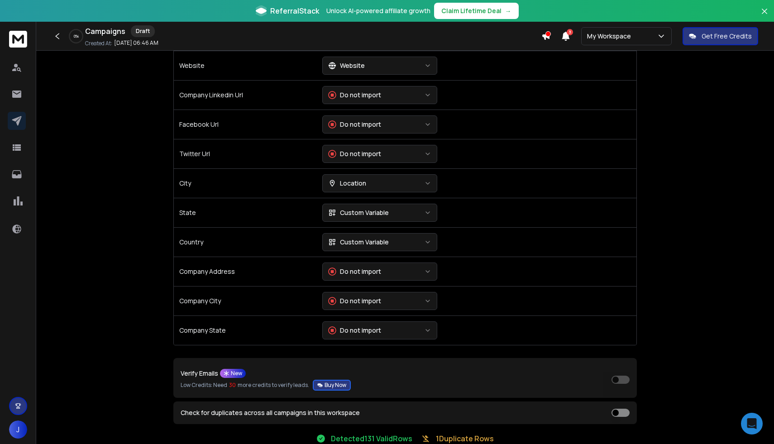
scroll to position [883, 0]
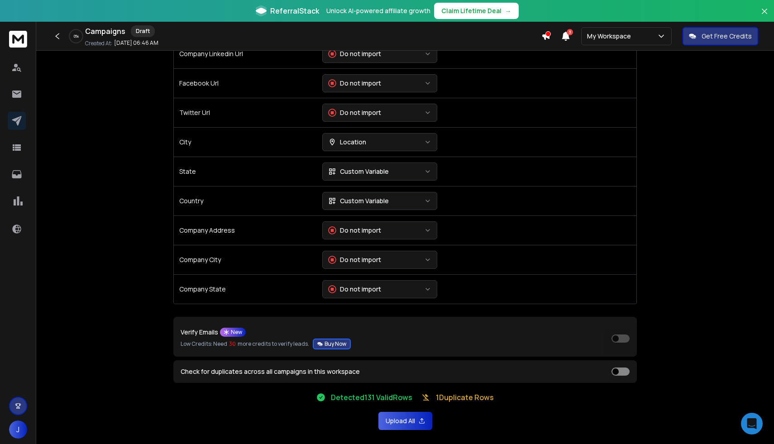
click at [408, 425] on button "Upload All" at bounding box center [405, 421] width 54 height 18
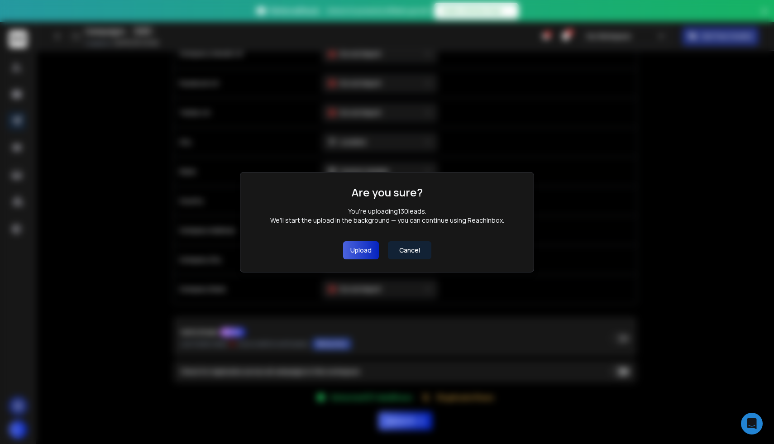
click at [367, 249] on button "Upload" at bounding box center [361, 250] width 36 height 18
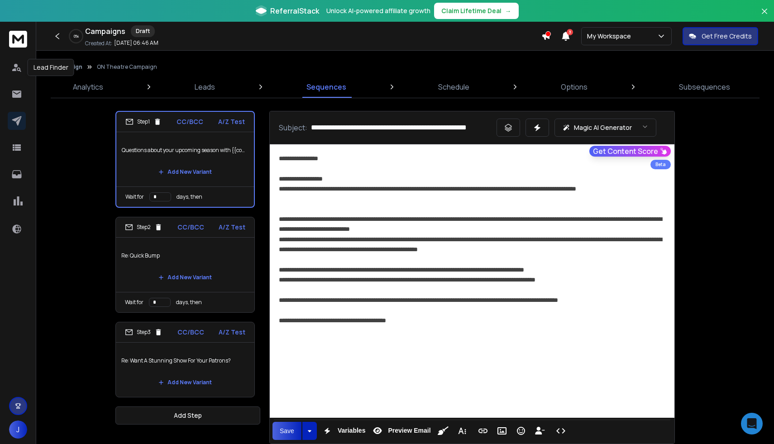
click at [51, 70] on div "Lead Finder" at bounding box center [51, 67] width 47 height 17
drag, startPoint x: 66, startPoint y: 67, endPoint x: 74, endPoint y: 67, distance: 7.3
click at [69, 67] on div "Lead Finder" at bounding box center [51, 67] width 47 height 17
click at [79, 66] on button "Campaign" at bounding box center [68, 66] width 28 height 7
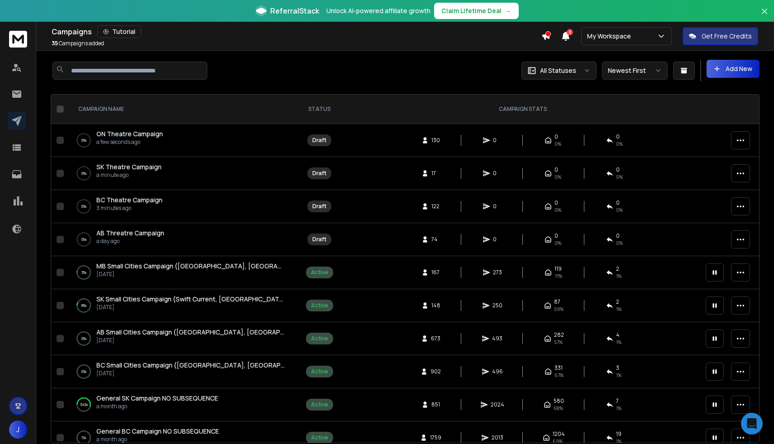
click at [739, 235] on icon "button" at bounding box center [740, 239] width 9 height 9
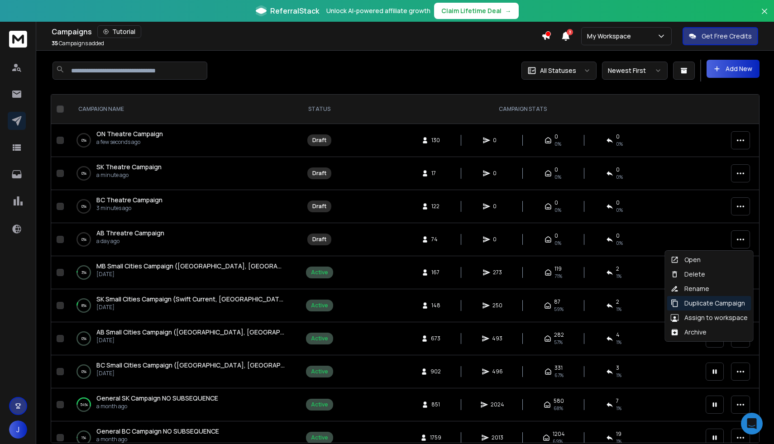
click at [703, 302] on div "Duplicate Campaign" at bounding box center [707, 303] width 74 height 9
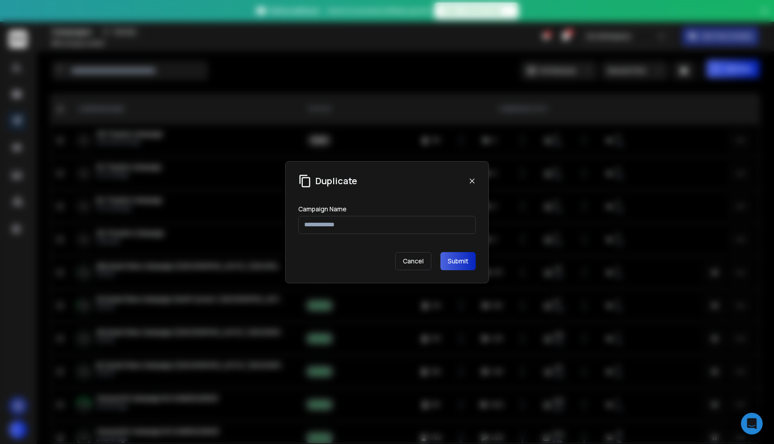
click at [394, 225] on input "text" at bounding box center [386, 225] width 177 height 18
type input "**********"
click at [467, 261] on button "Submit" at bounding box center [457, 261] width 35 height 18
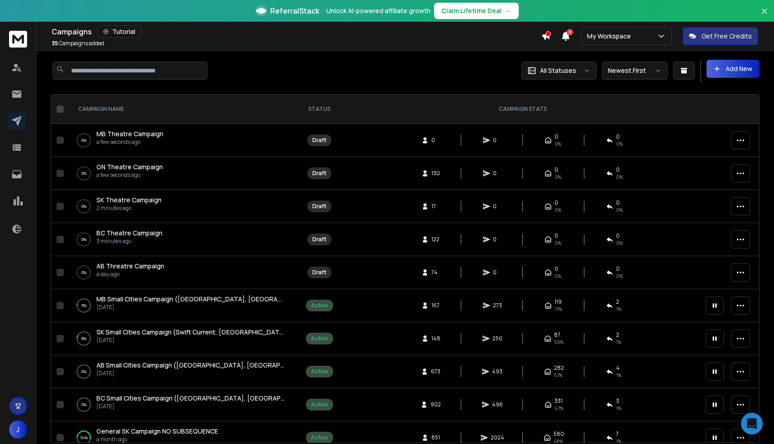
click at [681, 149] on td "0 0 0 0% 0 0%" at bounding box center [522, 140] width 355 height 33
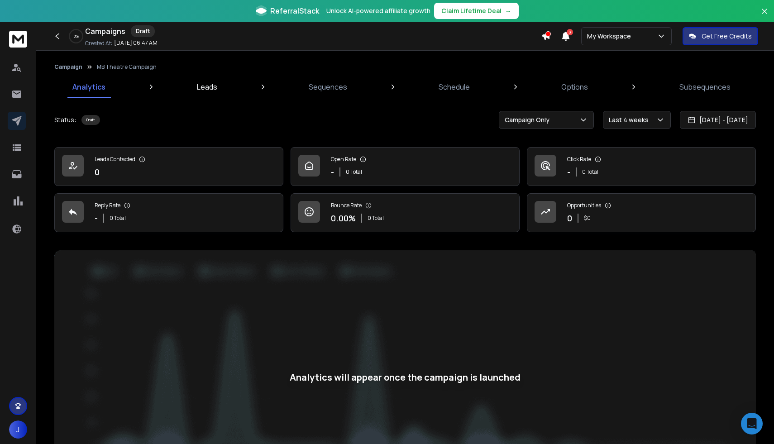
click at [208, 91] on p "Leads" at bounding box center [207, 86] width 20 height 11
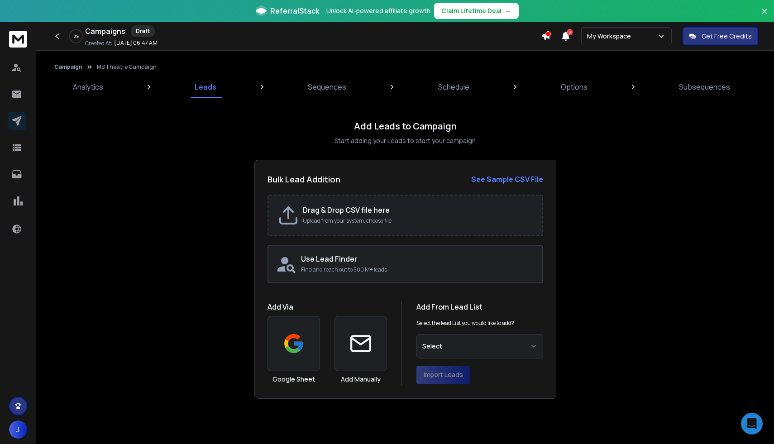
click at [350, 222] on p "Upload from your system, choose file" at bounding box center [418, 220] width 230 height 7
type input "**********"
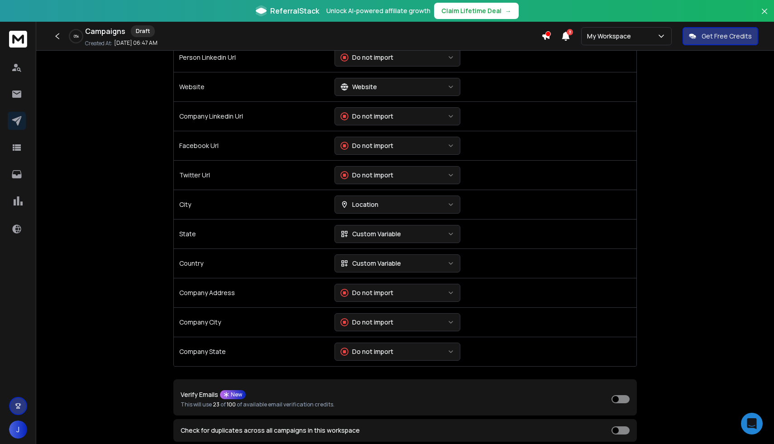
scroll to position [850, 0]
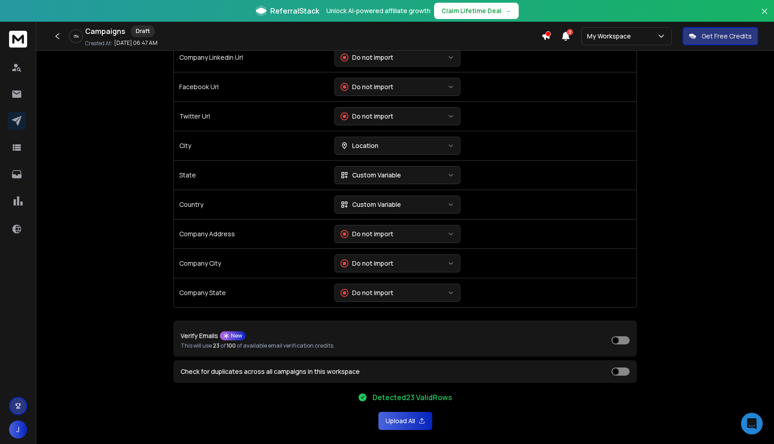
click at [415, 415] on button "Upload All" at bounding box center [405, 421] width 54 height 18
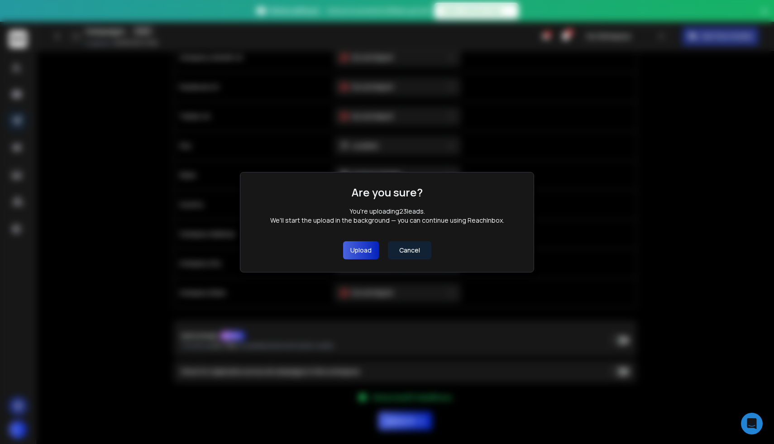
click at [354, 248] on button "Upload" at bounding box center [361, 250] width 36 height 18
